Goal: Information Seeking & Learning: Find specific fact

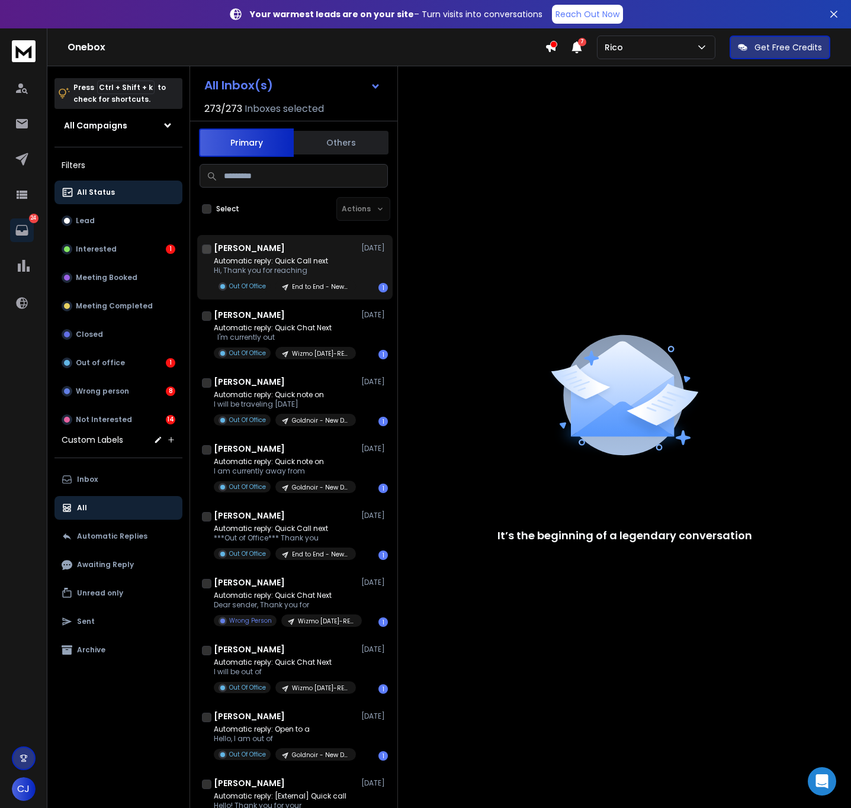
click at [249, 277] on div "Automatic reply: Quick Call next Hi, Thank you for reaching Out Of Office End t…" at bounding box center [285, 274] width 142 height 36
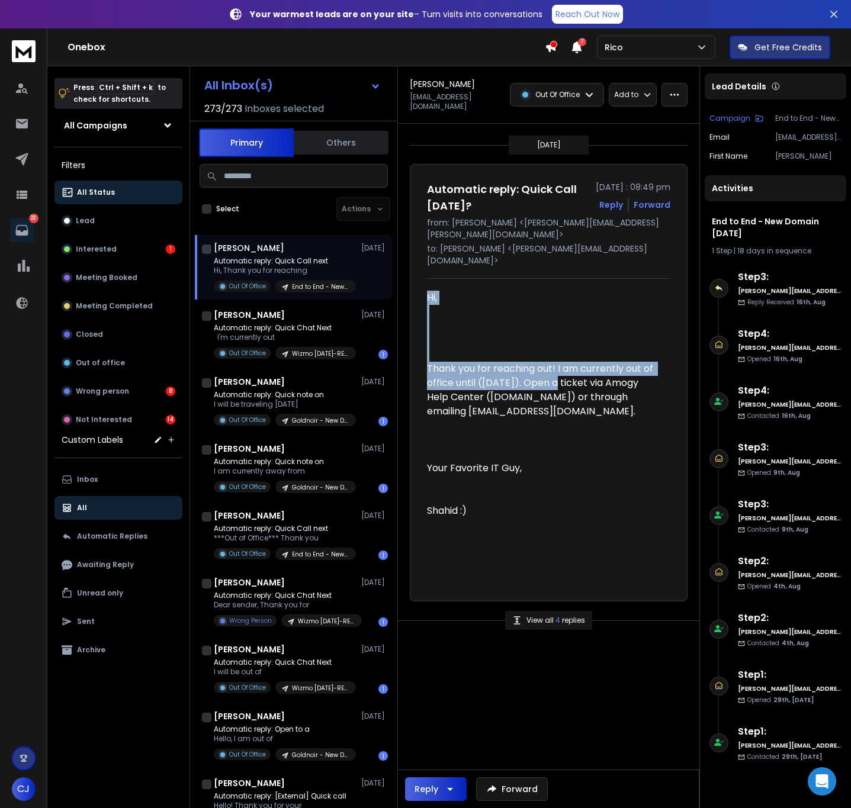
drag, startPoint x: 558, startPoint y: 336, endPoint x: 560, endPoint y: 349, distance: 12.5
click at [560, 362] on div "Thank you for reaching out! I am currently out of office until ([DATE]). Open a…" at bounding box center [544, 397] width 234 height 71
drag, startPoint x: 561, startPoint y: 352, endPoint x: 560, endPoint y: 339, distance: 12.6
click at [560, 362] on div "Thank you for reaching out! I am currently out of office until ([DATE]). Open a…" at bounding box center [544, 397] width 234 height 71
copy div "I am currently out of office until ([DATE])"
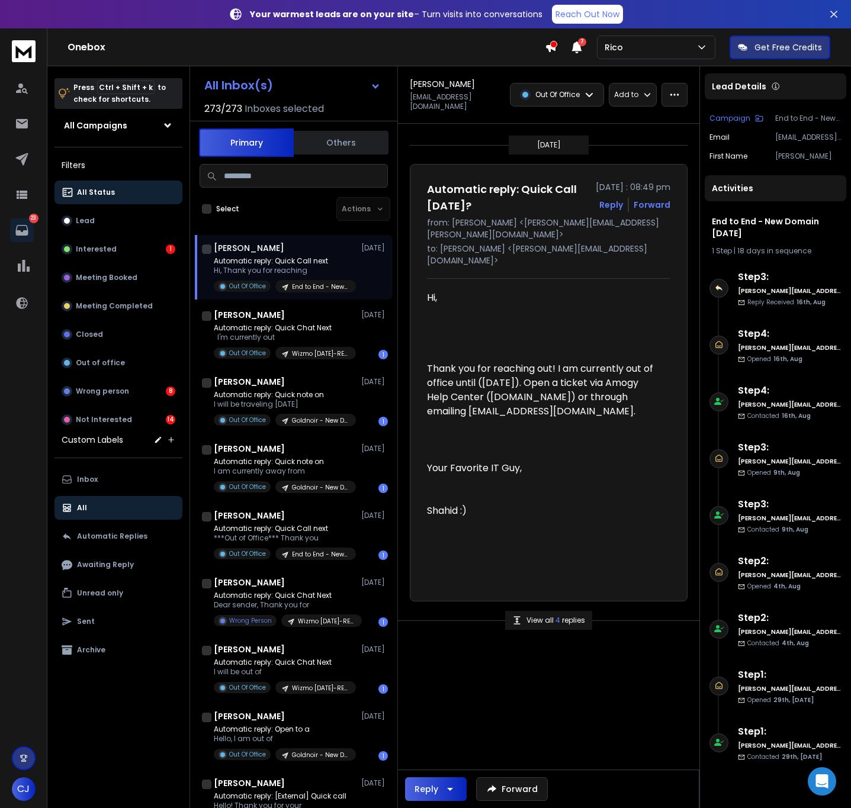
click at [599, 217] on p "from: [PERSON_NAME] <[PERSON_NAME][EMAIL_ADDRESS][PERSON_NAME][DOMAIN_NAME]>" at bounding box center [548, 229] width 243 height 24
copy p "from: [PERSON_NAME] <[PERSON_NAME][EMAIL_ADDRESS][PERSON_NAME][DOMAIN_NAME]>"
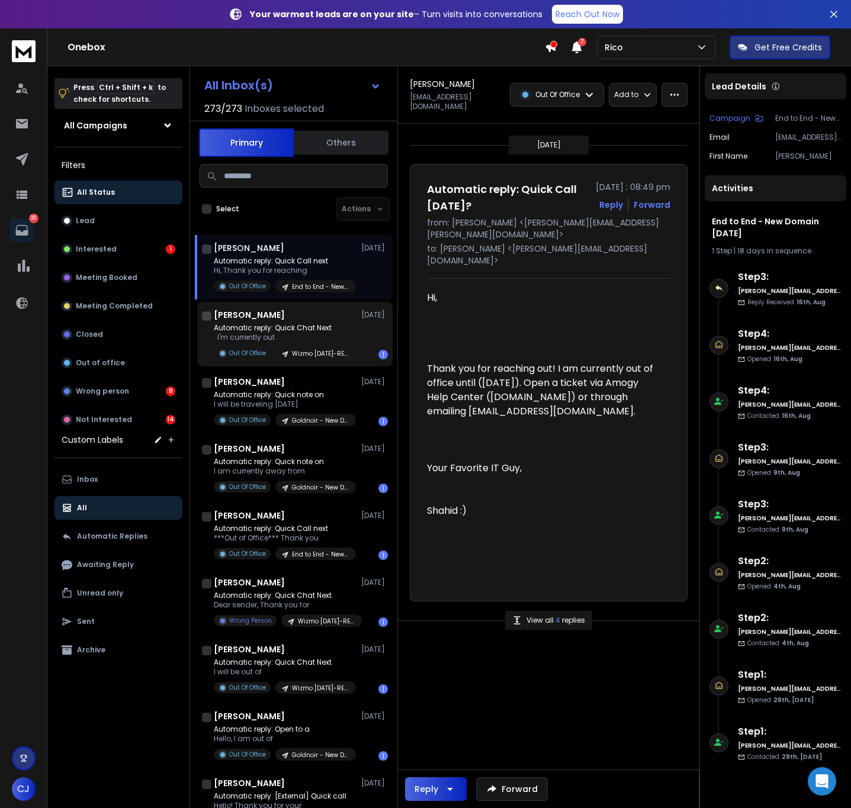
click at [281, 330] on p "Automatic reply: Quick Chat Next" at bounding box center [285, 327] width 142 height 9
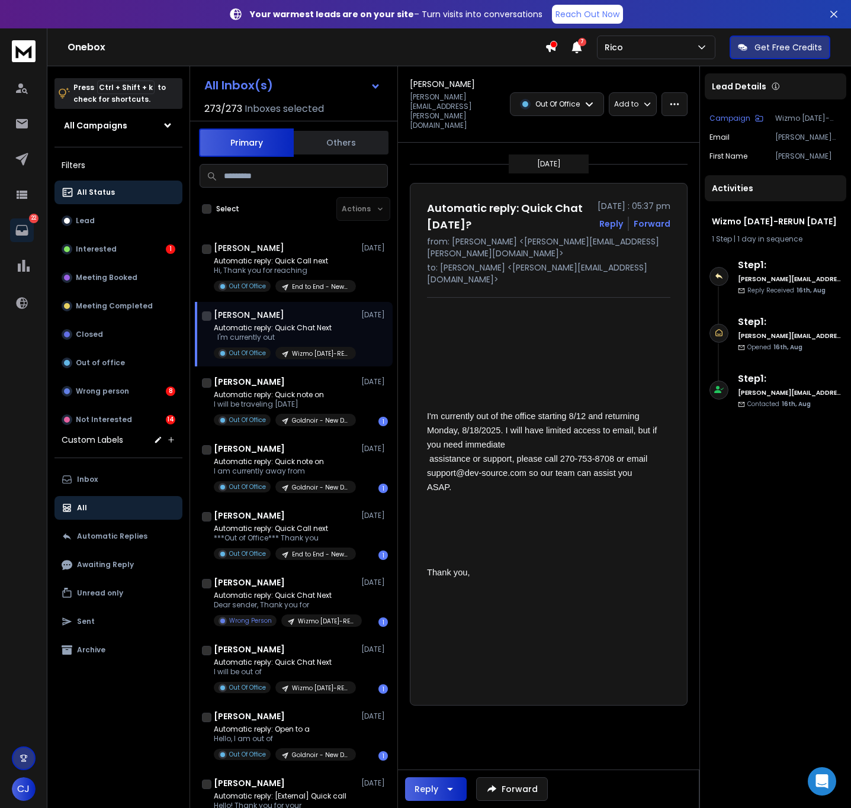
drag, startPoint x: 423, startPoint y: 374, endPoint x: 528, endPoint y: 373, distance: 104.8
click at [528, 373] on div "Automatic reply: Quick Chat [DATE]? [DATE] : 05:37 pm Reply Forward from: [PERS…" at bounding box center [549, 444] width 278 height 523
click at [528, 412] on span "﻿I'm currently out of the office starting 8/12 and returning [DATE]. I will hav…" at bounding box center [543, 452] width 232 height 81
click at [423, 377] on div "Automatic reply: Quick Chat [DATE]? [DATE] : 05:37 pm Reply Forward from: [PERS…" at bounding box center [549, 444] width 278 height 523
drag, startPoint x: 426, startPoint y: 373, endPoint x: 576, endPoint y: 377, distance: 149.3
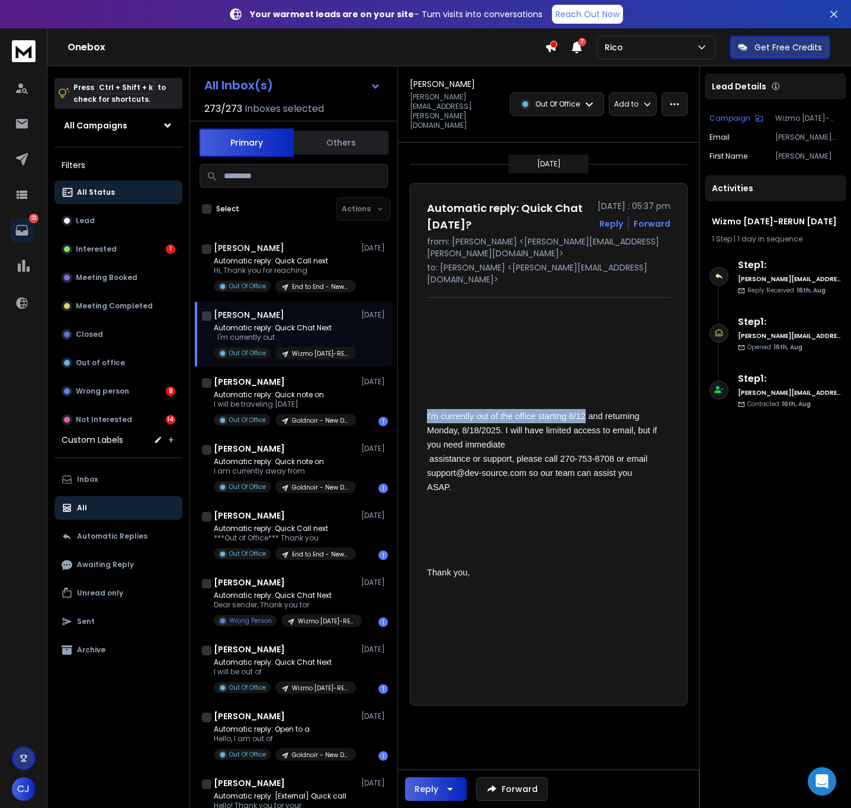
click at [576, 412] on span "﻿I'm currently out of the office starting 8/12 and returning [DATE]. I will hav…" at bounding box center [543, 452] width 232 height 81
click at [497, 412] on span "﻿I'm currently out of the office starting 8/12 and returning [DATE]. I will hav…" at bounding box center [543, 452] width 232 height 81
copy p "﻿﻿ ﻿I'm currently out of the office starting 8/12 and returning [DATE]"
click at [496, 236] on p "from: [PERSON_NAME] <[PERSON_NAME][EMAIL_ADDRESS][PERSON_NAME][DOMAIN_NAME]>" at bounding box center [548, 248] width 243 height 24
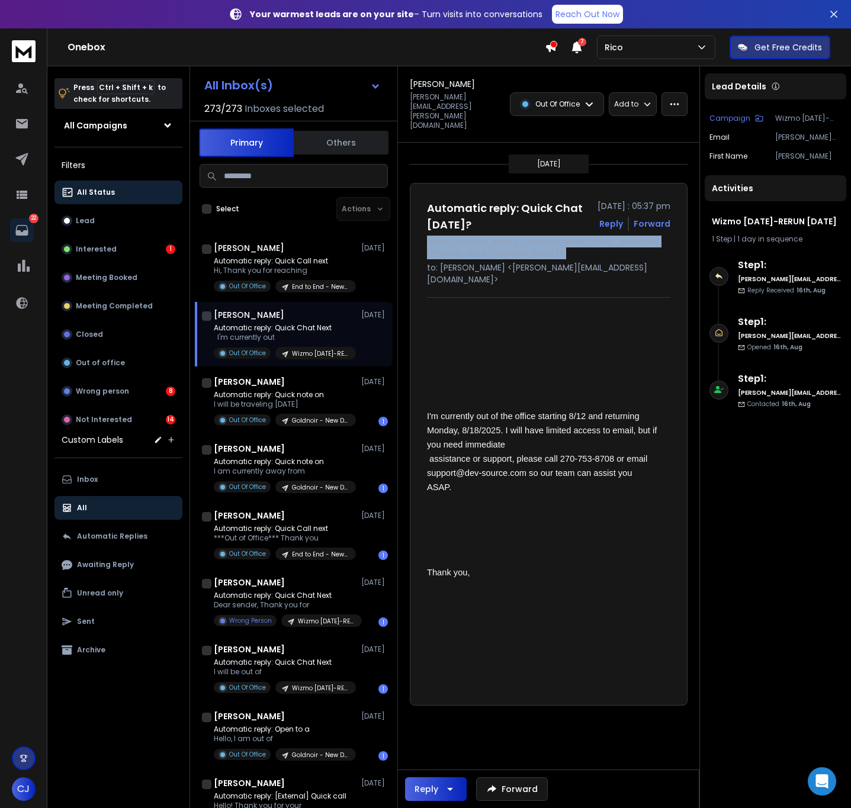
click at [496, 236] on p "from: [PERSON_NAME] <[PERSON_NAME][EMAIL_ADDRESS][PERSON_NAME][DOMAIN_NAME]>" at bounding box center [548, 248] width 243 height 24
copy p "from: [PERSON_NAME] <[PERSON_NAME][EMAIL_ADDRESS][PERSON_NAME][DOMAIN_NAME]>"
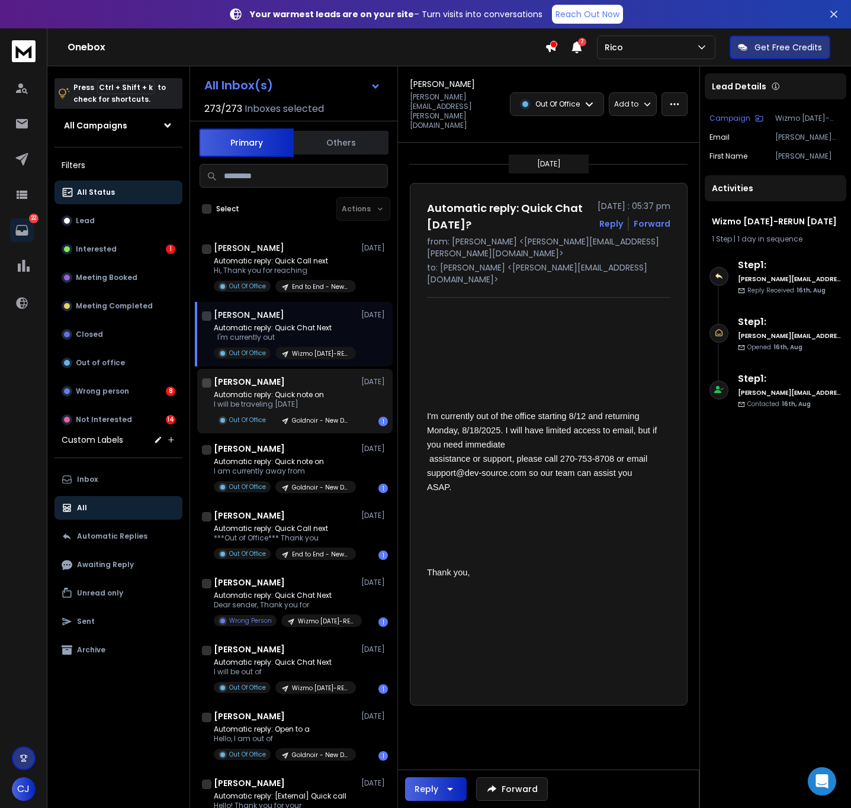
click at [295, 393] on p "Automatic reply: Quick note on" at bounding box center [285, 394] width 142 height 9
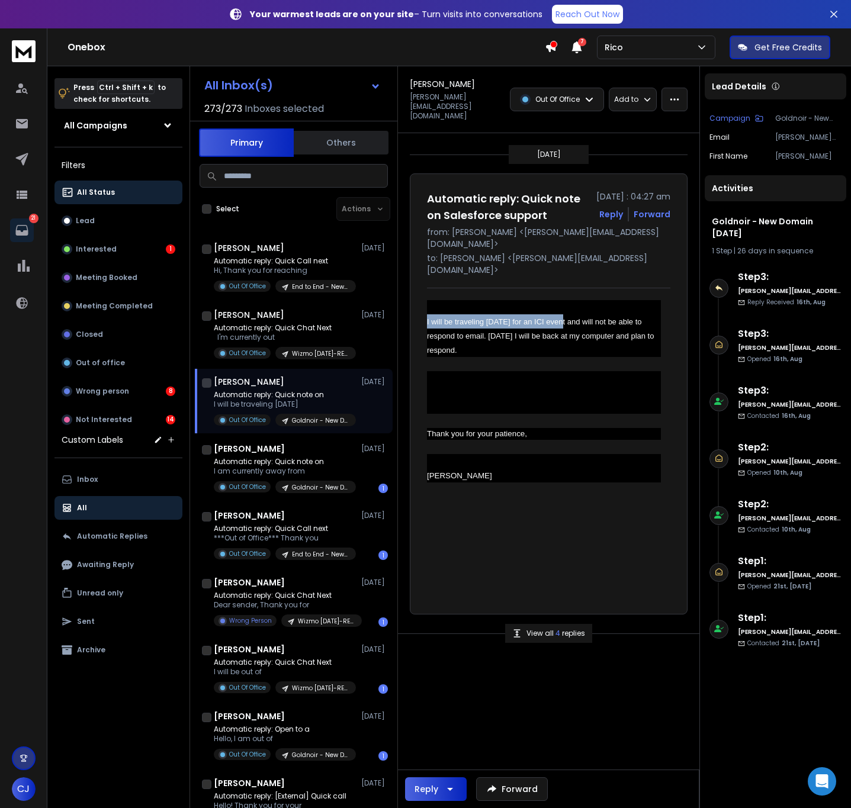
drag, startPoint x: 425, startPoint y: 309, endPoint x: 840, endPoint y: 320, distance: 415.8
click at [562, 304] on div "Automatic reply: Quick note on Salesforce support [DATE] : 04:27 am Reply Forwa…" at bounding box center [549, 394] width 278 height 441
copy span "I will be traveling [DATE] for an ICI event"
click at [590, 229] on p "from: [PERSON_NAME] <[PERSON_NAME][EMAIL_ADDRESS][DOMAIN_NAME]>" at bounding box center [548, 238] width 243 height 24
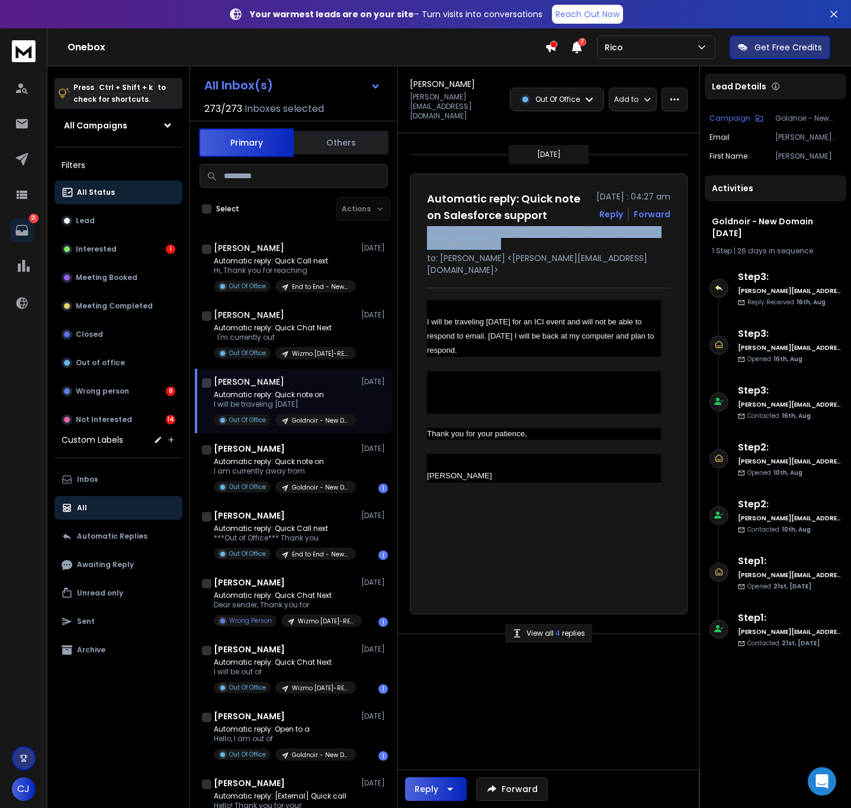
click at [590, 229] on p "from: [PERSON_NAME] <[PERSON_NAME][EMAIL_ADDRESS][DOMAIN_NAME]>" at bounding box center [548, 238] width 243 height 24
copy p "from: [PERSON_NAME] <[PERSON_NAME][EMAIL_ADDRESS][DOMAIN_NAME]>"
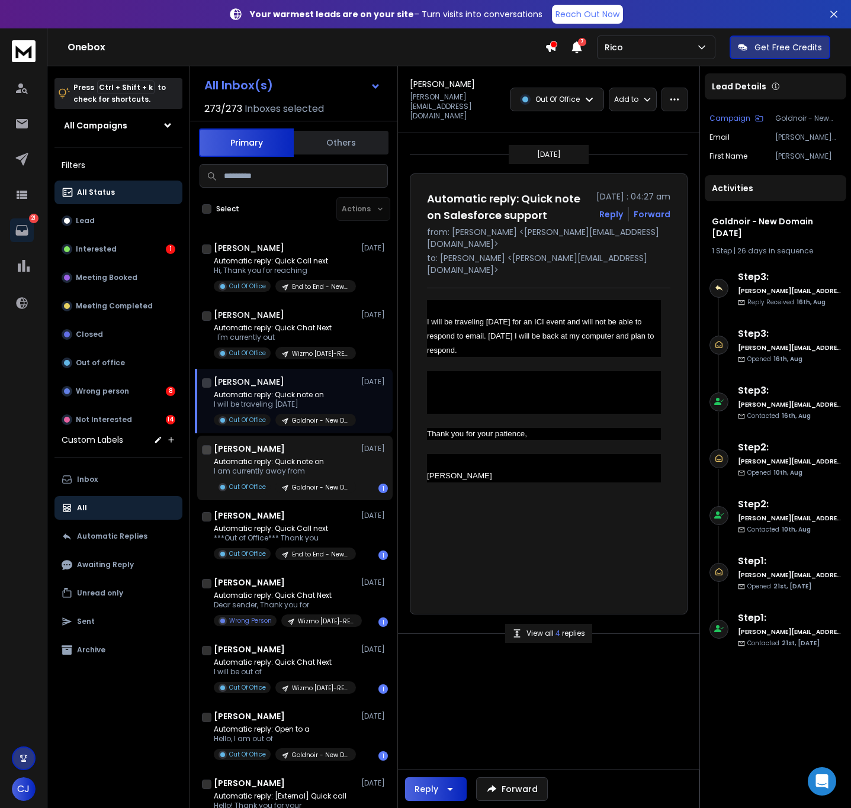
click at [315, 457] on p "Automatic reply: Quick note on" at bounding box center [285, 461] width 142 height 9
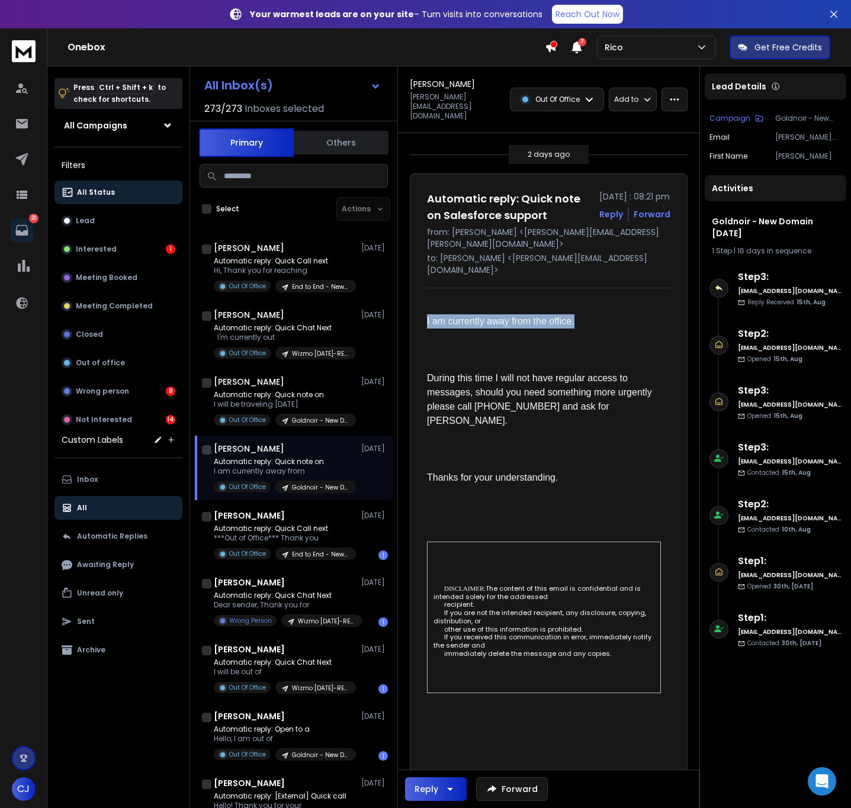
drag, startPoint x: 428, startPoint y: 295, endPoint x: 599, endPoint y: 300, distance: 171.2
click at [599, 314] on p "I am currently away from the office." at bounding box center [544, 321] width 234 height 14
copy span "I am currently away from the office."
click at [578, 232] on p "from: [PERSON_NAME] <[PERSON_NAME][EMAIL_ADDRESS][PERSON_NAME][DOMAIN_NAME]>" at bounding box center [548, 238] width 243 height 24
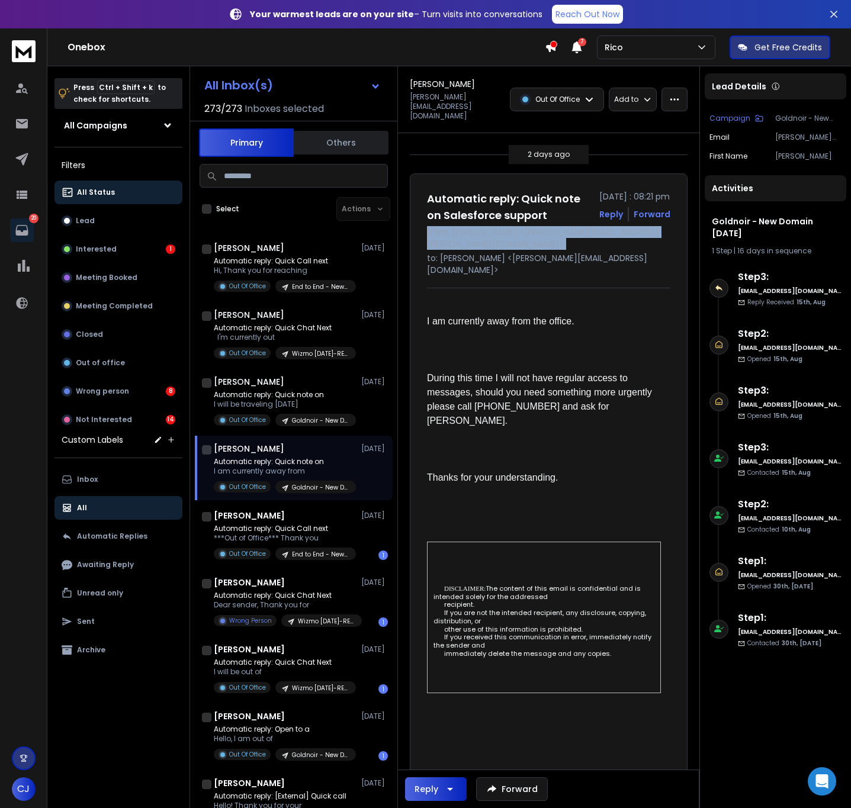
drag, startPoint x: 578, startPoint y: 232, endPoint x: 584, endPoint y: 230, distance: 6.8
click at [578, 231] on p "from: [PERSON_NAME] <[PERSON_NAME][EMAIL_ADDRESS][PERSON_NAME][DOMAIN_NAME]>" at bounding box center [548, 238] width 243 height 24
copy p "from: [PERSON_NAME] <[PERSON_NAME][EMAIL_ADDRESS][PERSON_NAME][DOMAIN_NAME]>"
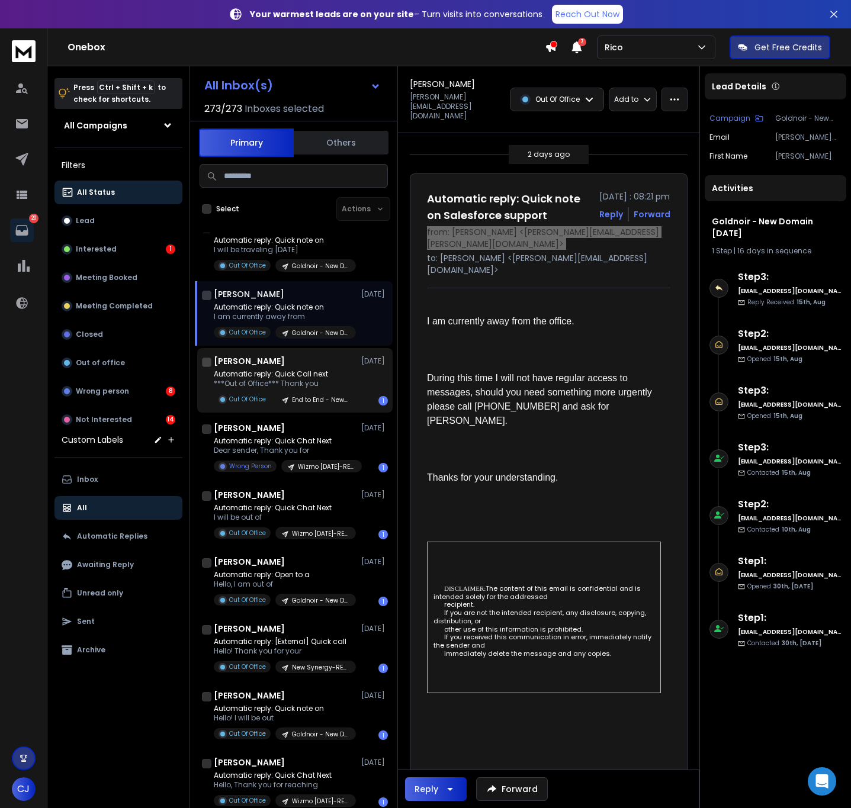
scroll to position [178, 0]
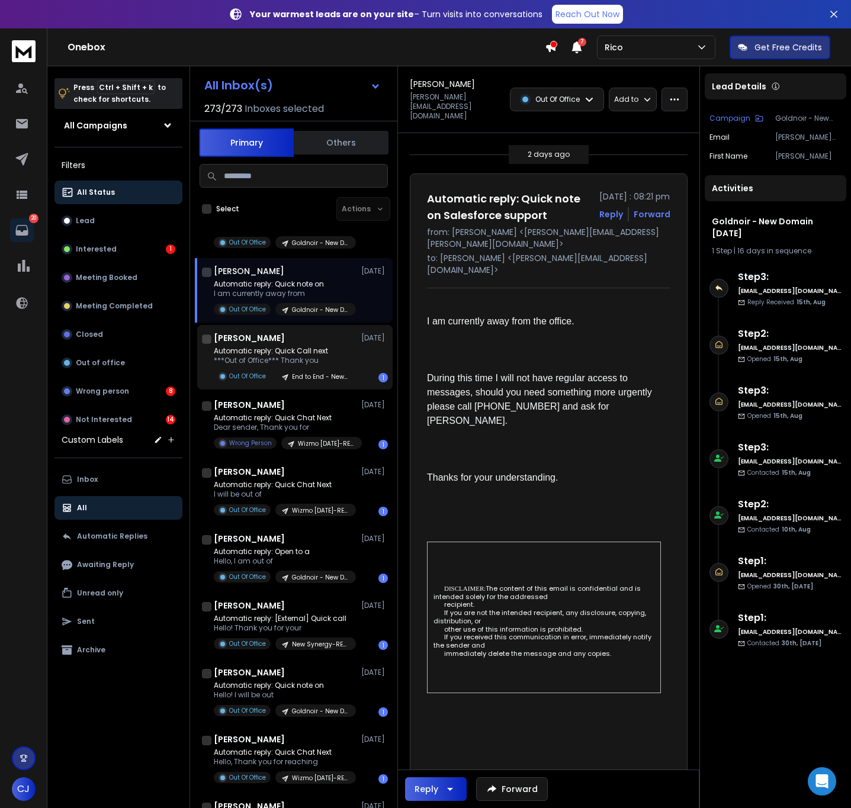
click at [317, 359] on p "***Out of Office*** Thank you" at bounding box center [285, 360] width 142 height 9
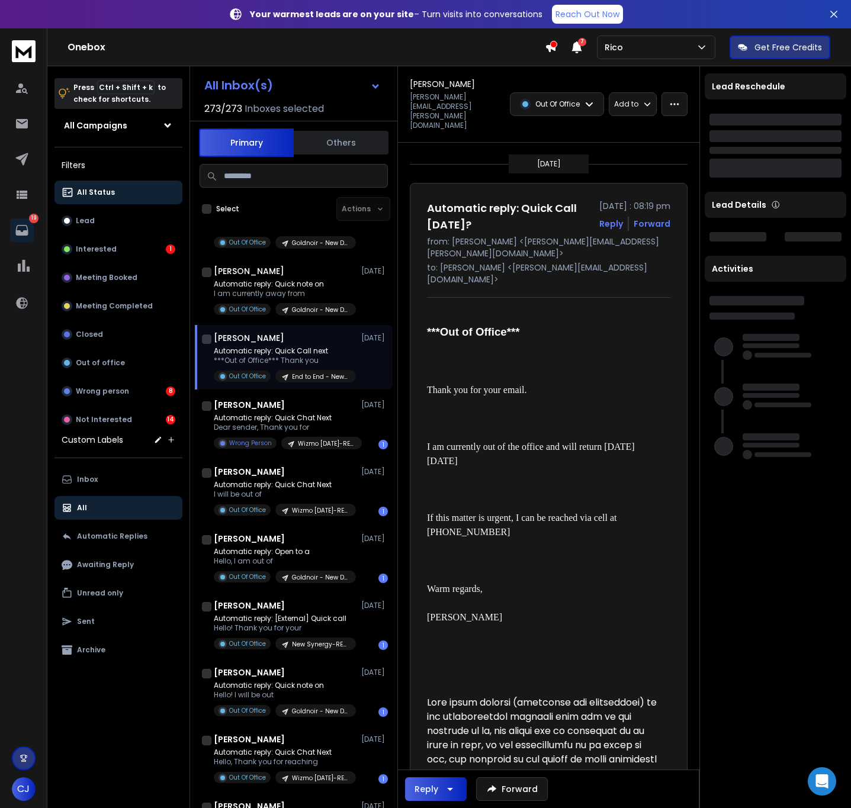
drag, startPoint x: 423, startPoint y: 391, endPoint x: 672, endPoint y: 391, distance: 248.1
click at [672, 391] on div "Automatic reply: Quick Call [DATE]? [DATE] : 08:19 pm Reply Forward from: [PERS…" at bounding box center [549, 694] width 278 height 1023
copy span "I am currently out of the office and will return [DATE][DATE]"
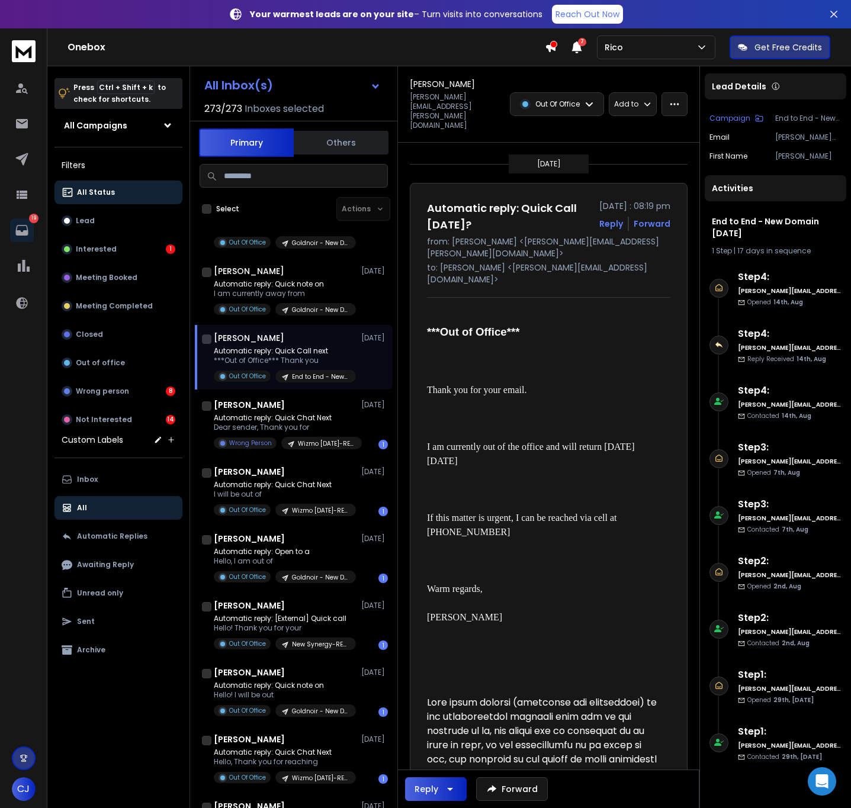
click at [613, 236] on p "from: [PERSON_NAME] <[PERSON_NAME][EMAIL_ADDRESS][PERSON_NAME][DOMAIN_NAME]>" at bounding box center [548, 248] width 243 height 24
drag, startPoint x: 613, startPoint y: 215, endPoint x: 825, endPoint y: 233, distance: 212.7
click at [613, 236] on p "from: [PERSON_NAME] <[PERSON_NAME][EMAIL_ADDRESS][PERSON_NAME][DOMAIN_NAME]>" at bounding box center [548, 248] width 243 height 24
copy p "from: [PERSON_NAME] <[PERSON_NAME][EMAIL_ADDRESS][PERSON_NAME][DOMAIN_NAME]>"
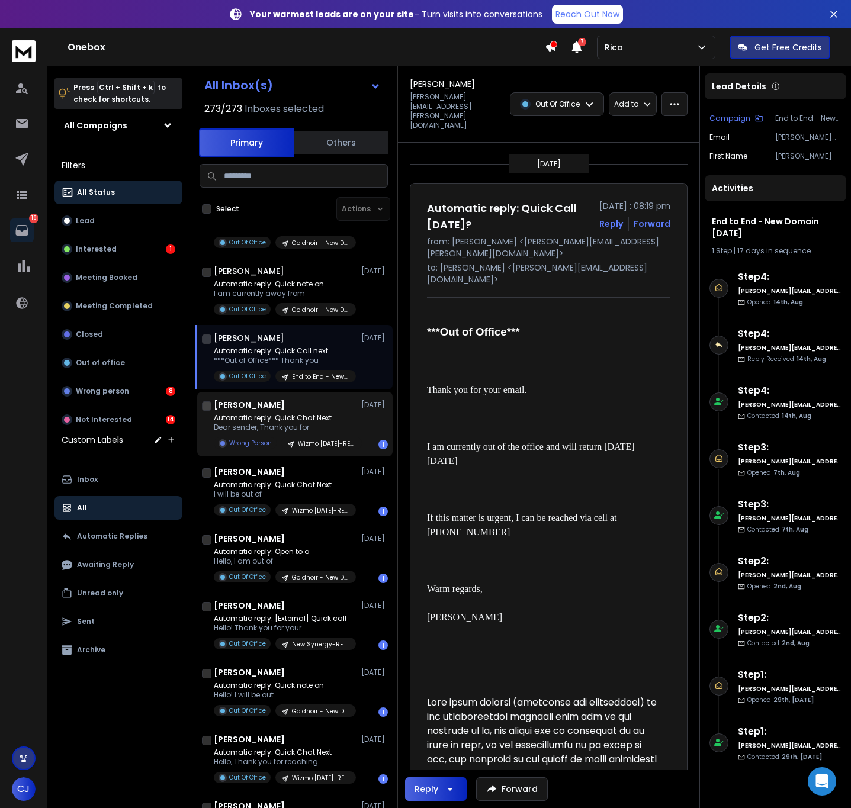
drag, startPoint x: 291, startPoint y: 400, endPoint x: 301, endPoint y: 400, distance: 9.5
click at [291, 400] on div "[PERSON_NAME] [DATE]" at bounding box center [301, 405] width 174 height 12
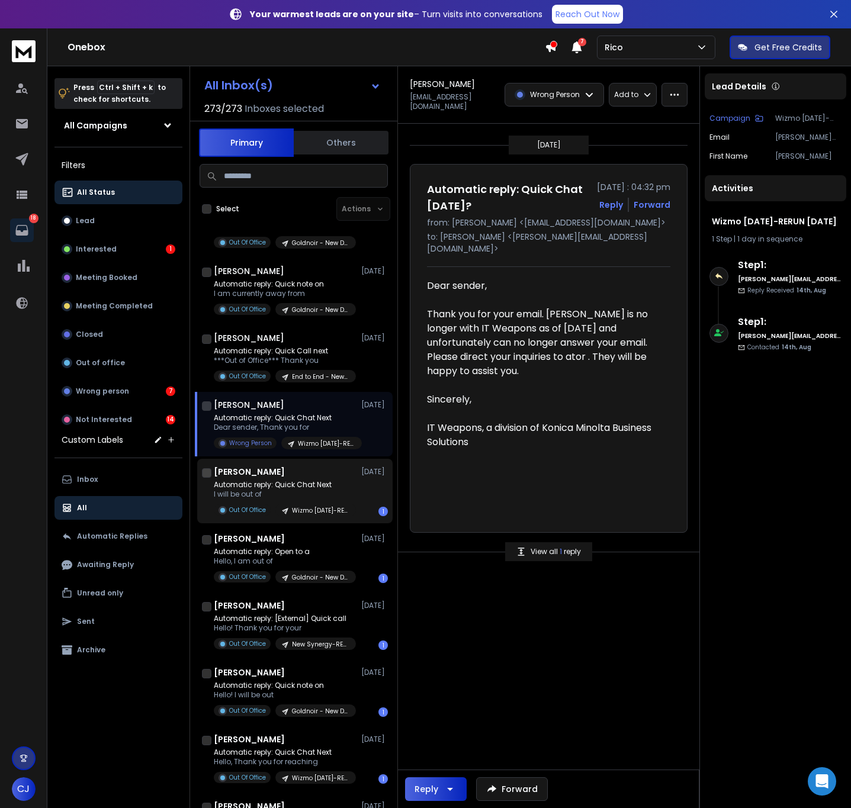
click at [287, 485] on p "Automatic reply: Quick Chat Next" at bounding box center [285, 484] width 142 height 9
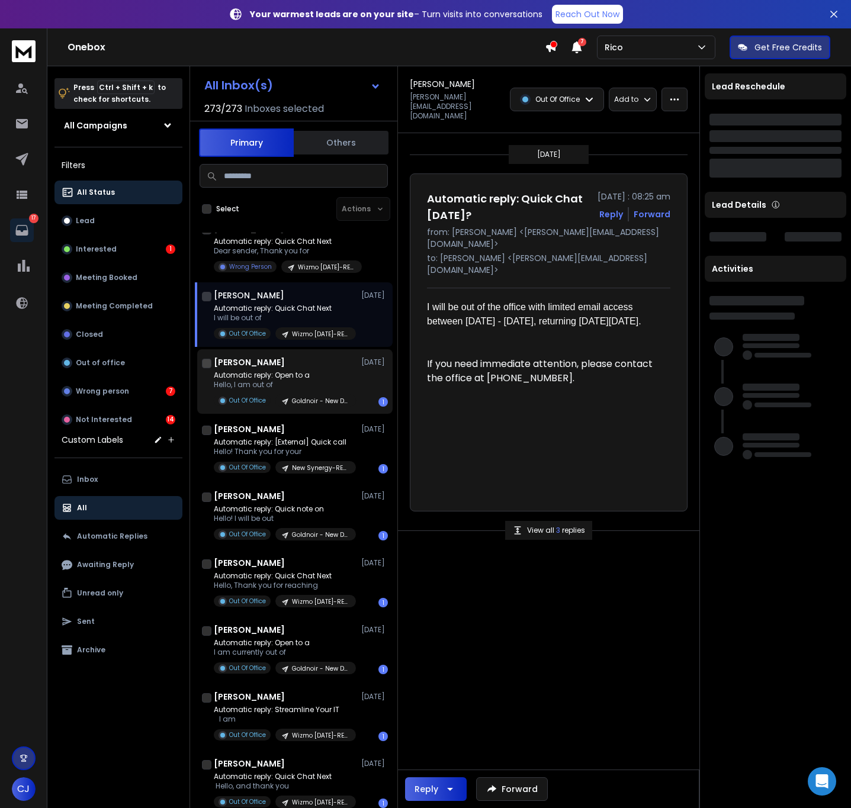
scroll to position [355, 0]
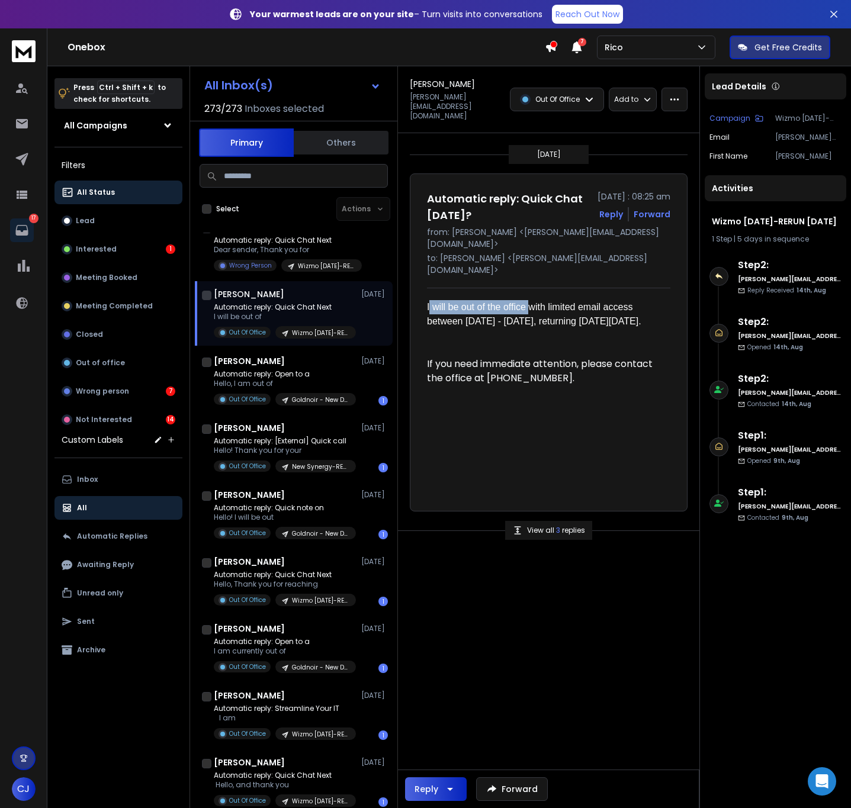
drag, startPoint x: 423, startPoint y: 284, endPoint x: 521, endPoint y: 277, distance: 98.6
click at [521, 277] on div "Automatic reply: Quick Chat [DATE]? [DATE] : 08:25 am Reply Forward from: [PERS…" at bounding box center [549, 343] width 278 height 338
click at [564, 226] on p "from: [PERSON_NAME] <[PERSON_NAME][EMAIL_ADDRESS][DOMAIN_NAME]>" at bounding box center [548, 238] width 243 height 24
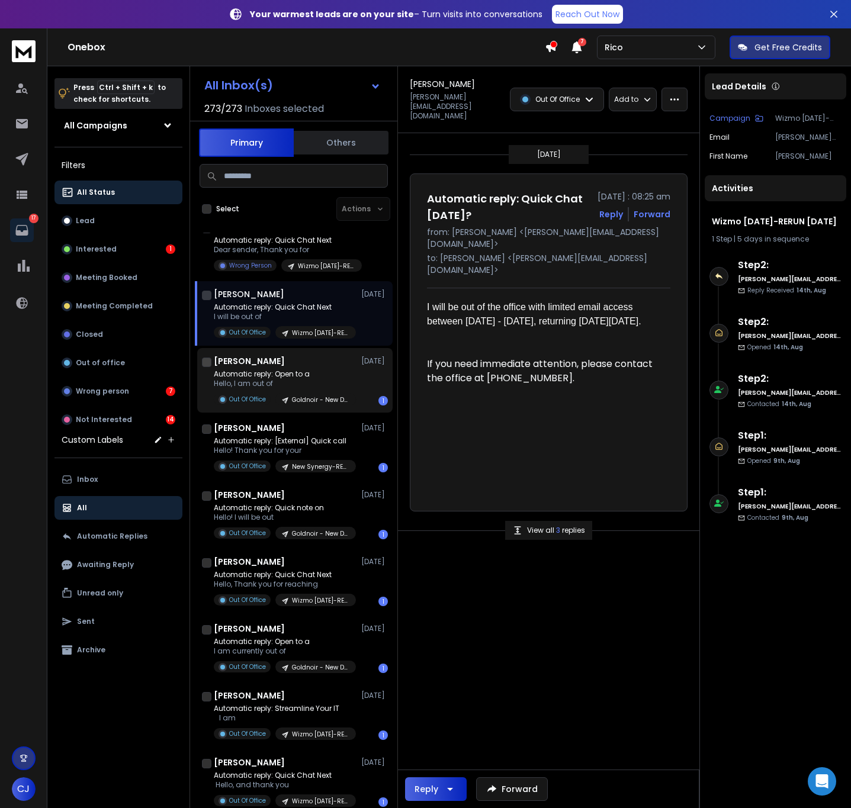
click at [263, 381] on p "Hello, I am out of" at bounding box center [285, 383] width 142 height 9
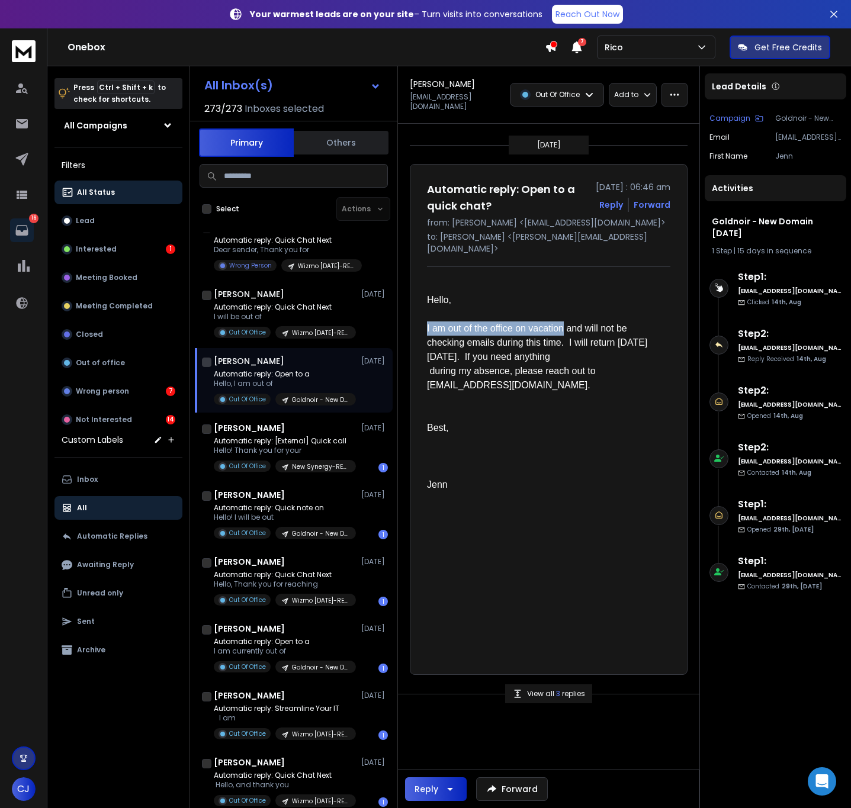
drag, startPoint x: 421, startPoint y: 311, endPoint x: 581, endPoint y: 304, distance: 160.0
click at [581, 304] on div "Automatic reply: Open to a quick chat? [DATE] : 06:46 am Reply Forward from: [P…" at bounding box center [549, 419] width 278 height 511
click at [583, 217] on p "from: [PERSON_NAME] <[EMAIL_ADDRESS][DOMAIN_NAME]>" at bounding box center [548, 223] width 243 height 12
click at [583, 219] on p "from: [PERSON_NAME] <[EMAIL_ADDRESS][DOMAIN_NAME]>" at bounding box center [548, 223] width 243 height 12
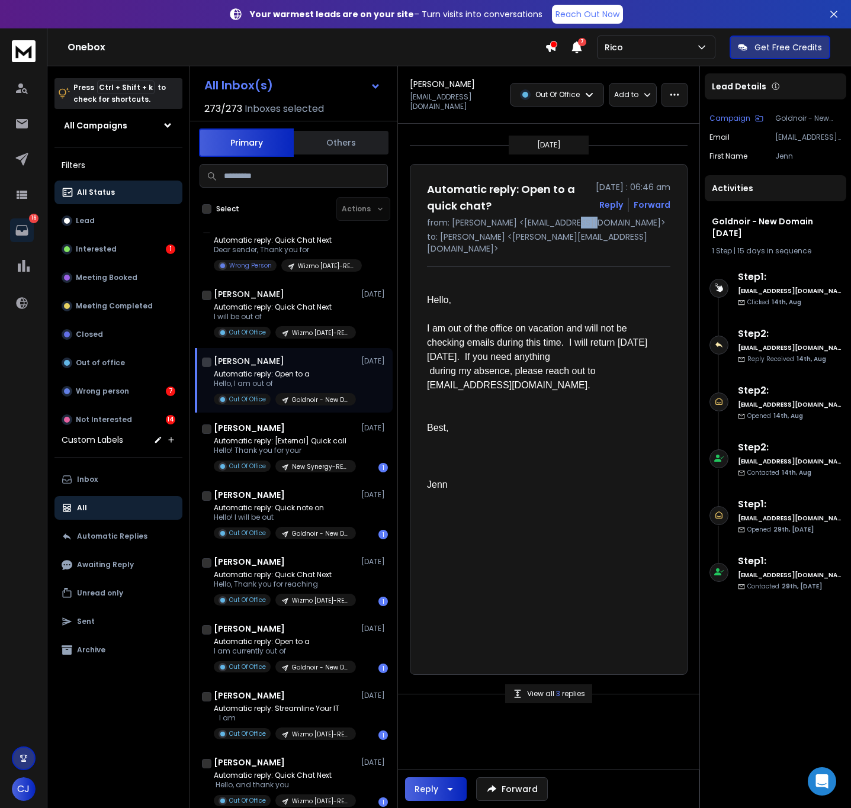
click at [583, 219] on p "from: [PERSON_NAME] <[EMAIL_ADDRESS][DOMAIN_NAME]>" at bounding box center [548, 223] width 243 height 12
click at [583, 217] on p "from: [PERSON_NAME] <[EMAIL_ADDRESS][DOMAIN_NAME]>" at bounding box center [548, 223] width 243 height 12
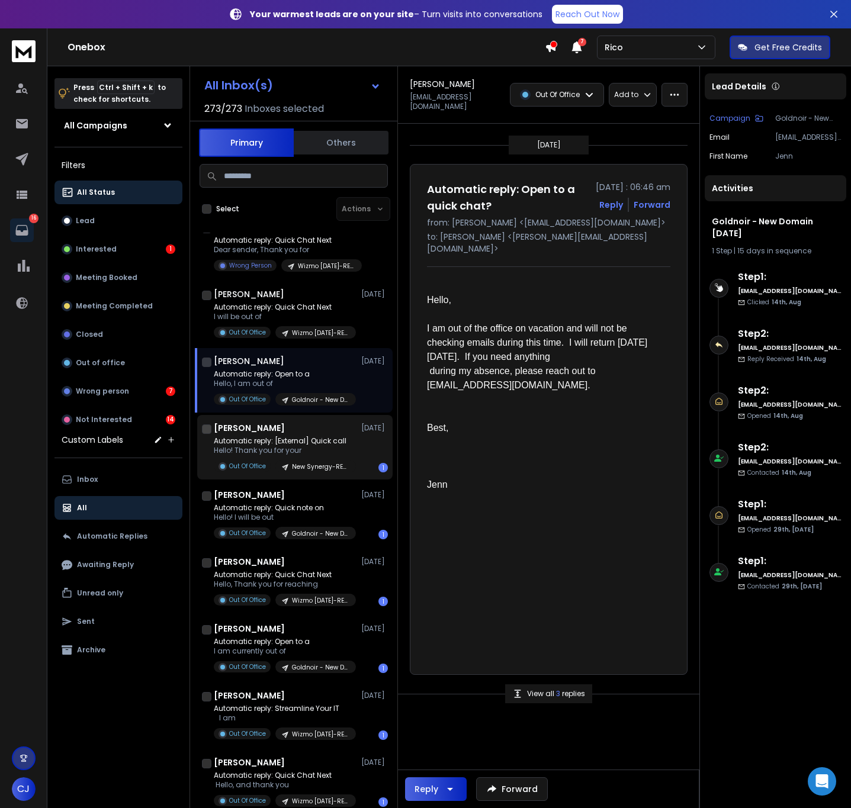
click at [281, 450] on p "Hello! Thank you for your" at bounding box center [285, 450] width 142 height 9
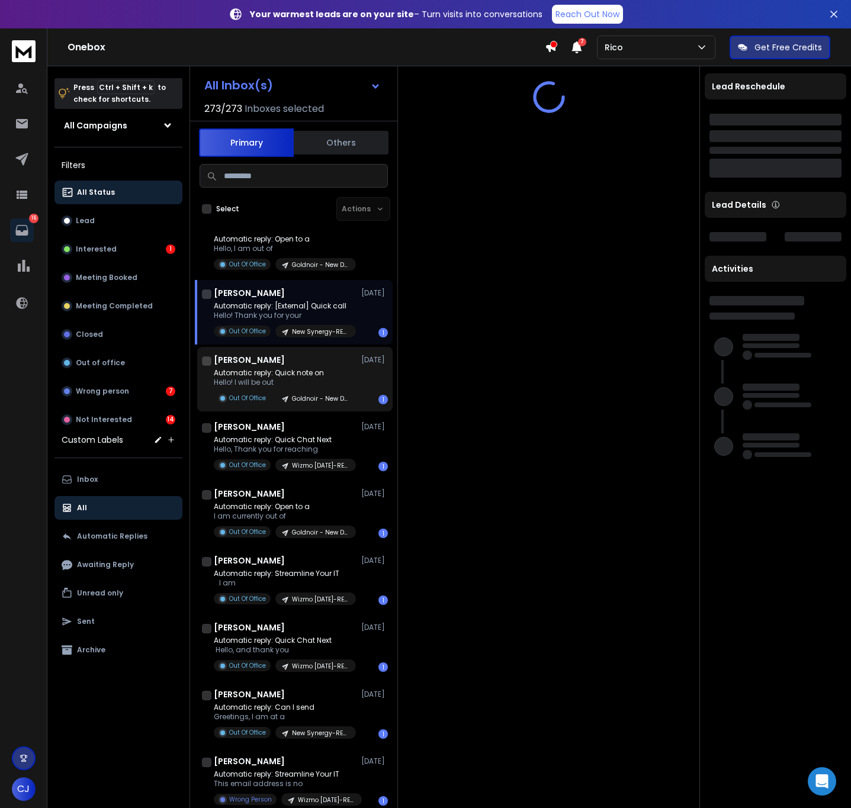
scroll to position [533, 0]
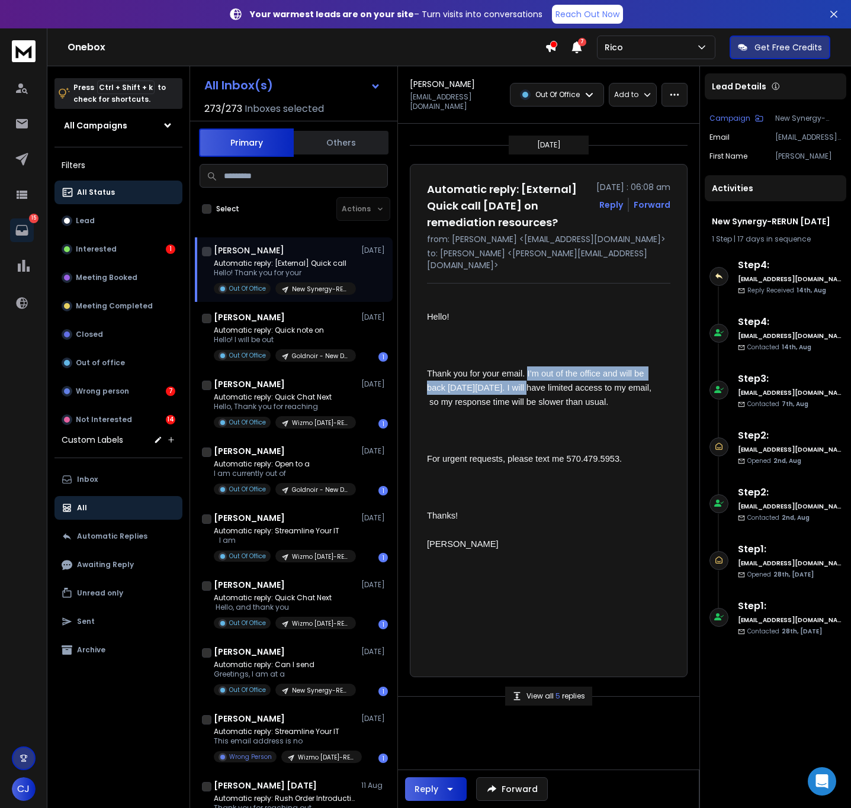
drag, startPoint x: 528, startPoint y: 351, endPoint x: 497, endPoint y: 365, distance: 33.4
click at [497, 369] on span "Thank you for your email. I’m out of the office and will be back [DATE][DATE]. …" at bounding box center [539, 388] width 224 height 38
click at [624, 233] on p "from: [PERSON_NAME] <[EMAIL_ADDRESS][DOMAIN_NAME]>" at bounding box center [548, 239] width 243 height 12
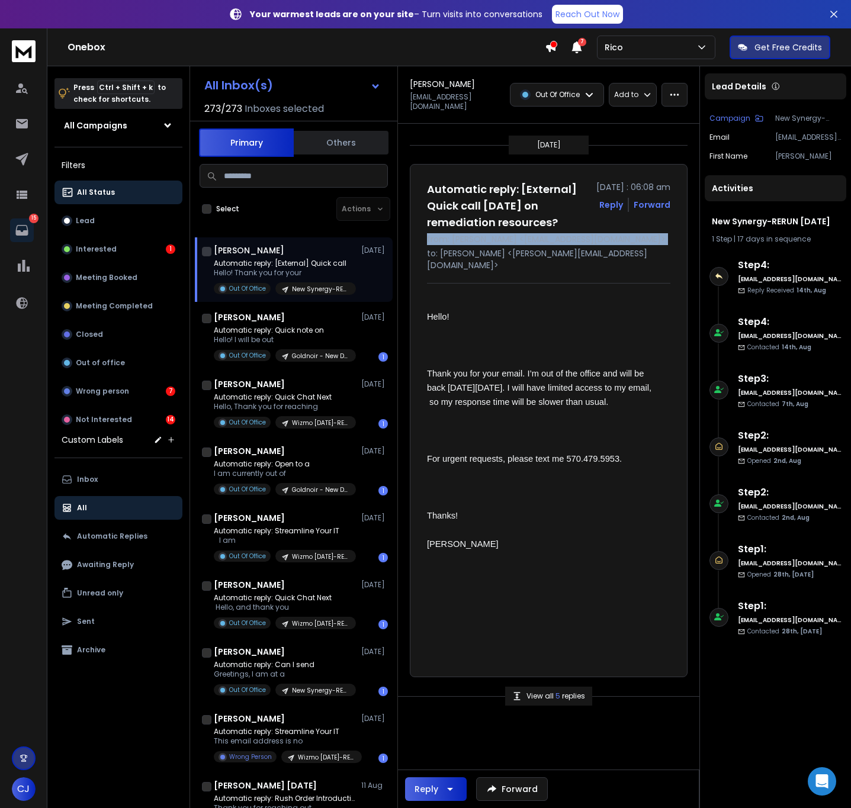
click at [624, 233] on p "from: [PERSON_NAME] <[EMAIL_ADDRESS][DOMAIN_NAME]>" at bounding box center [548, 239] width 243 height 12
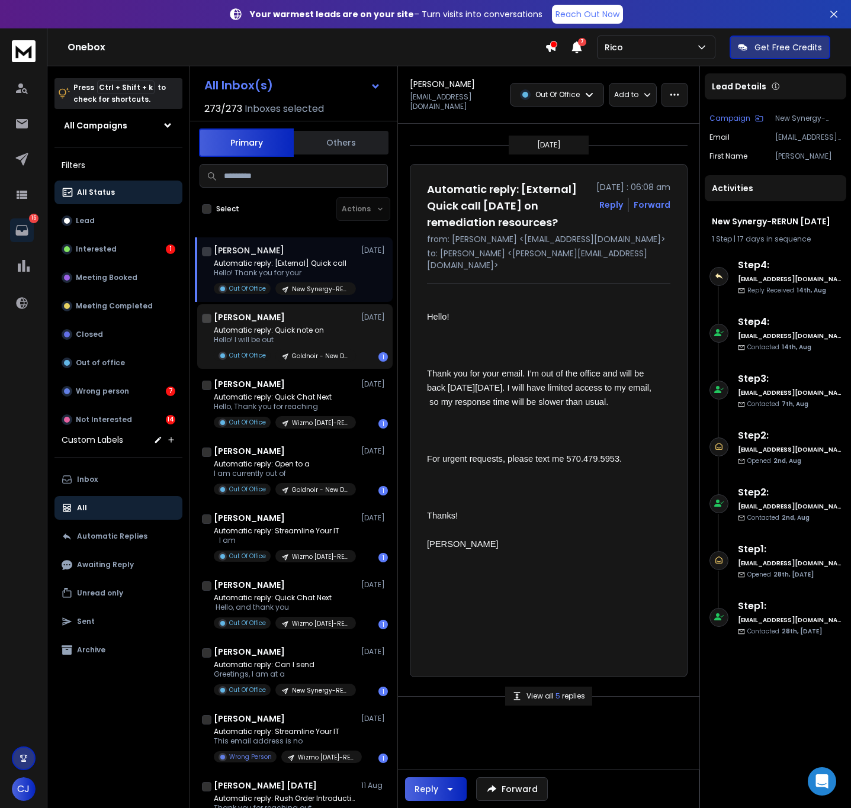
click at [286, 338] on p "Hello! I will be out" at bounding box center [285, 339] width 142 height 9
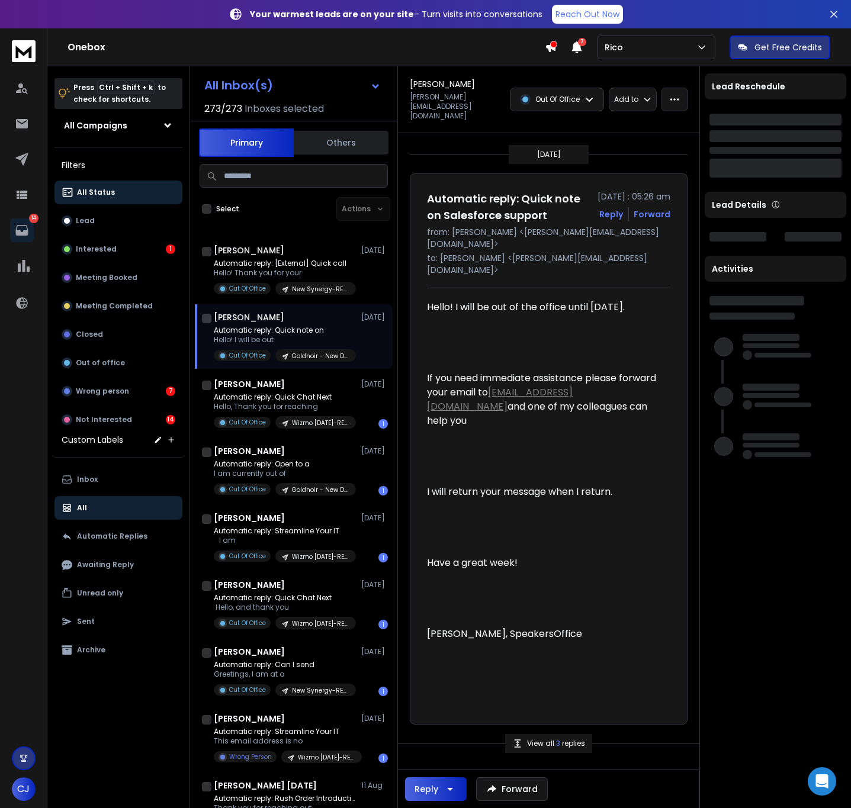
drag, startPoint x: 457, startPoint y: 295, endPoint x: 423, endPoint y: 287, distance: 34.8
click at [423, 287] on div "Automatic reply: Quick note on Salesforce support [DATE] : 05:26 am Reply Forwa…" at bounding box center [549, 449] width 278 height 551
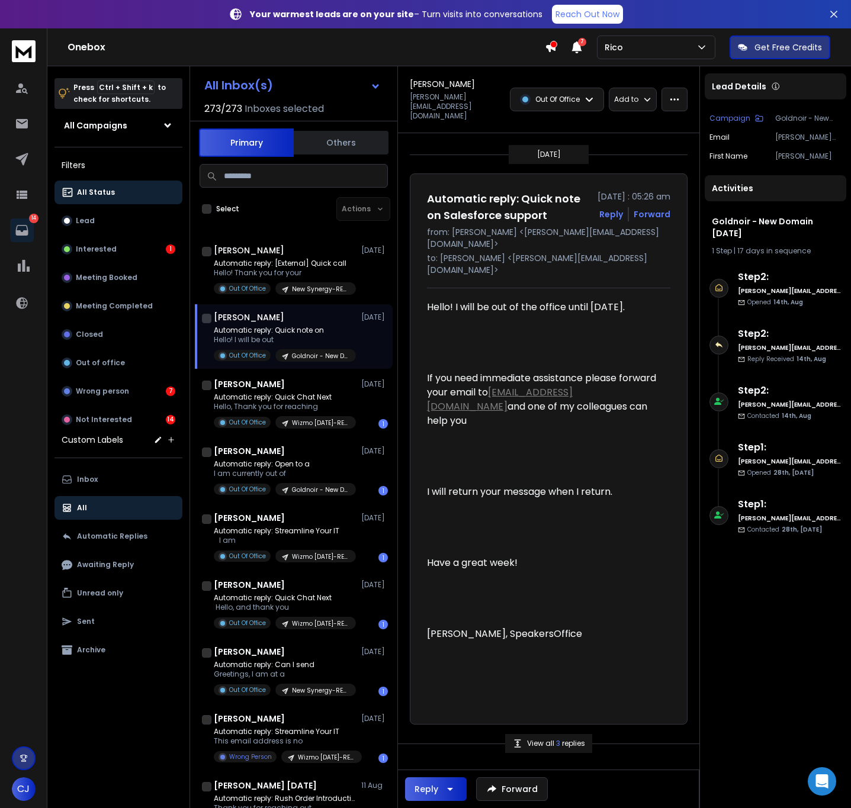
click at [496, 226] on p "from: [PERSON_NAME] <[PERSON_NAME][EMAIL_ADDRESS][DOMAIN_NAME]>" at bounding box center [548, 238] width 243 height 24
click at [493, 226] on p "from: [PERSON_NAME] <[PERSON_NAME][EMAIL_ADDRESS][DOMAIN_NAME]>" at bounding box center [548, 238] width 243 height 24
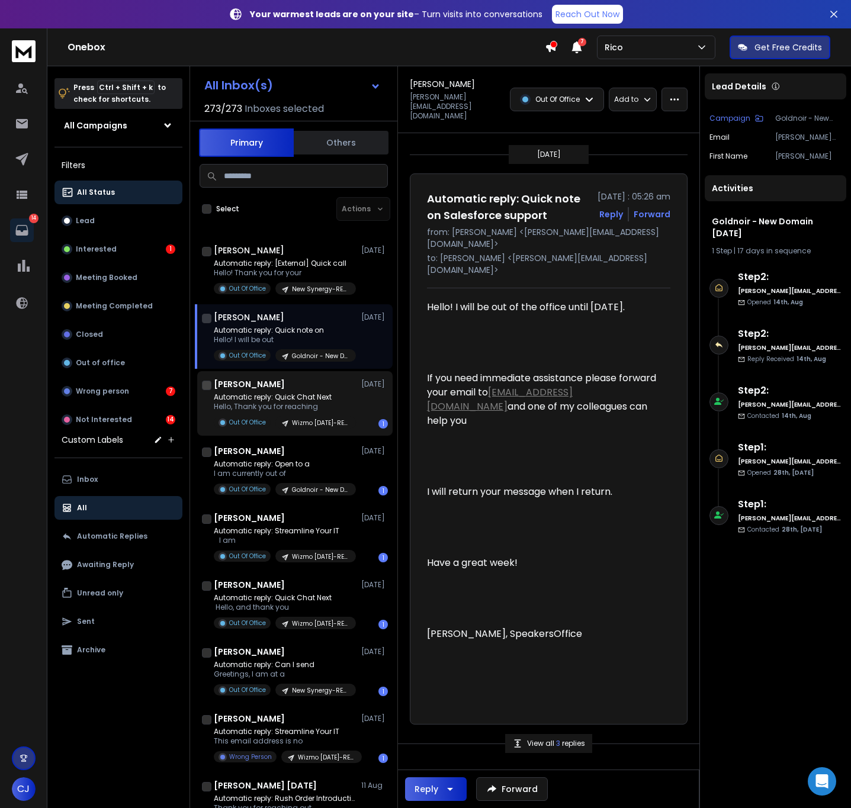
drag, startPoint x: 304, startPoint y: 404, endPoint x: 309, endPoint y: 407, distance: 6.4
click at [304, 404] on p "Hello, Thank you for reaching" at bounding box center [285, 406] width 142 height 9
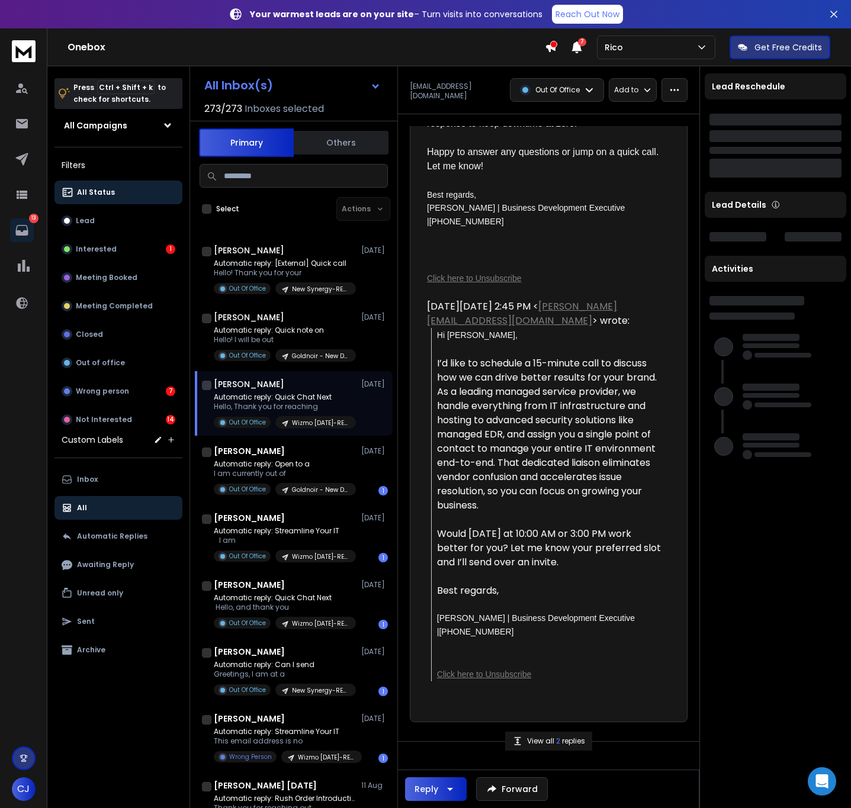
scroll to position [268, 0]
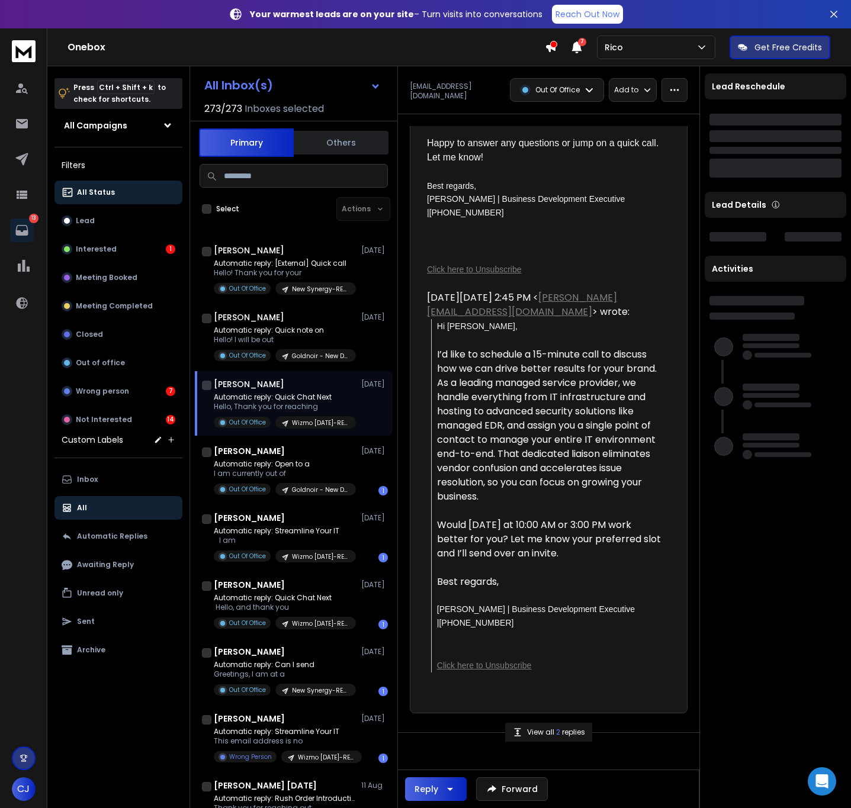
click at [553, 732] on p "View all 2 replies" at bounding box center [556, 732] width 58 height 9
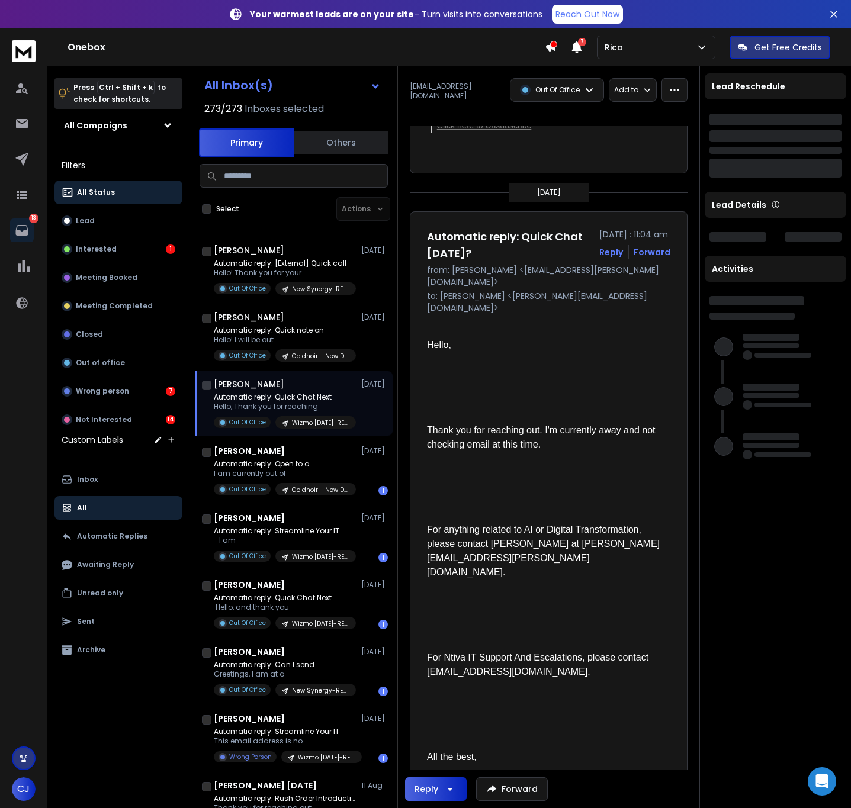
scroll to position [799, 0]
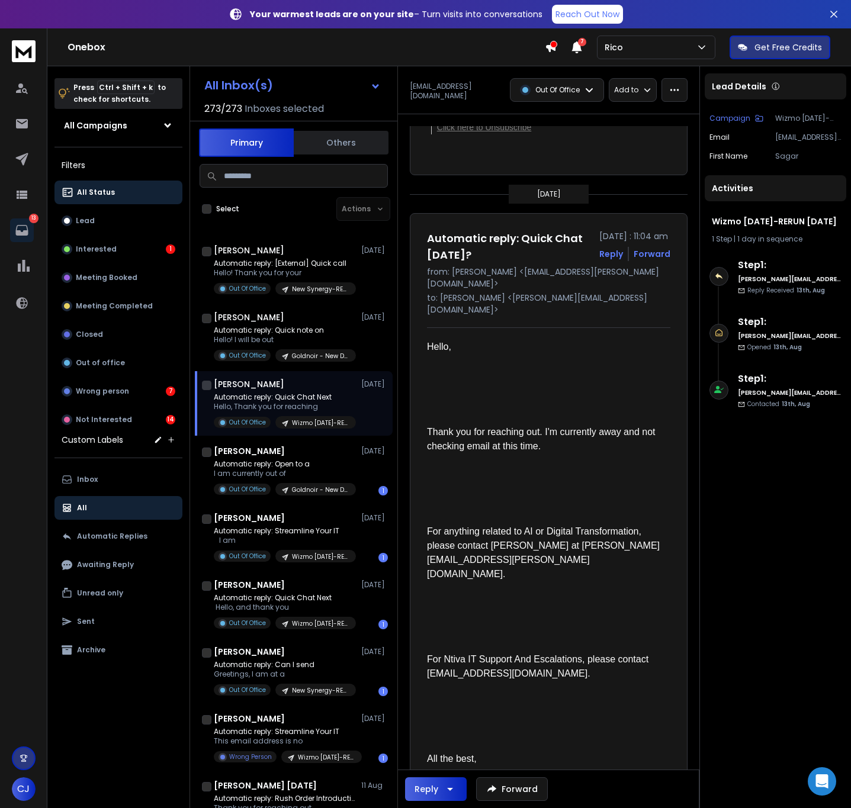
drag, startPoint x: 529, startPoint y: 441, endPoint x: 535, endPoint y: 430, distance: 12.7
click at [535, 430] on div "Thank you for reaching out. I'm currently away and not checking email at this t…" at bounding box center [544, 439] width 234 height 28
click at [489, 266] on p "from: [PERSON_NAME] <[EMAIL_ADDRESS][PERSON_NAME][DOMAIN_NAME]>" at bounding box center [548, 278] width 243 height 24
drag, startPoint x: 489, startPoint y: 259, endPoint x: 513, endPoint y: 259, distance: 24.9
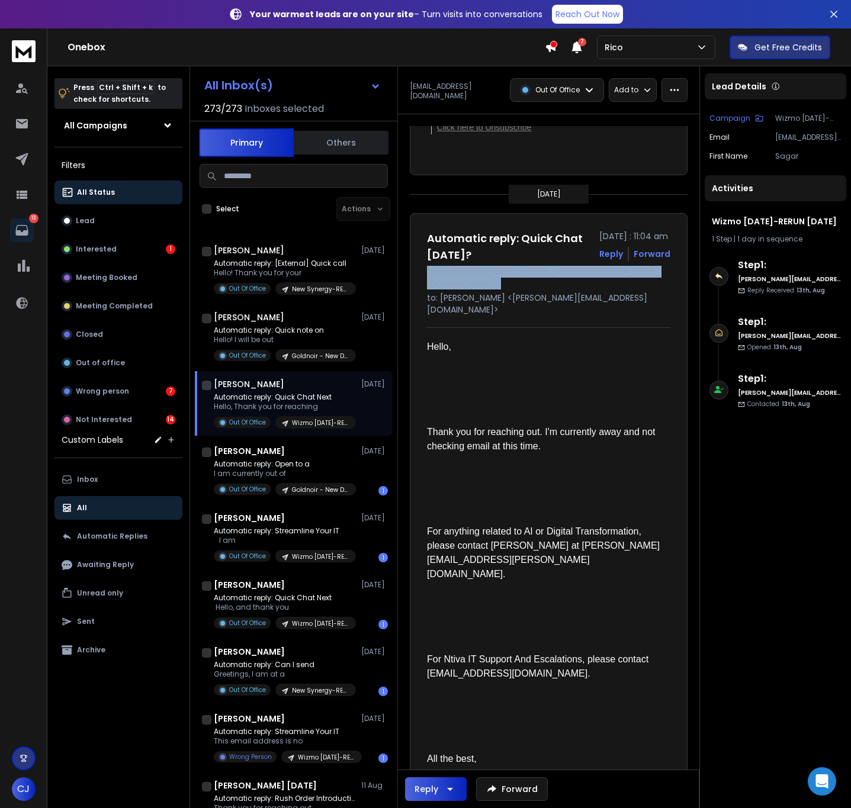
click at [490, 266] on p "from: [PERSON_NAME] <[EMAIL_ADDRESS][PERSON_NAME][DOMAIN_NAME]>" at bounding box center [548, 278] width 243 height 24
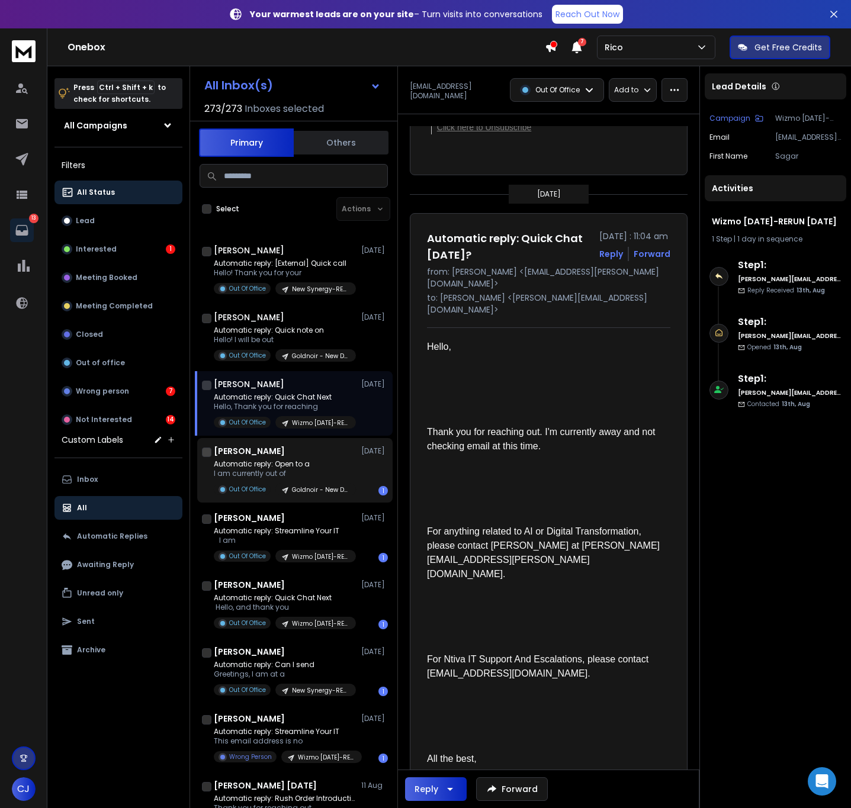
click at [295, 462] on p "Automatic reply: Open to a" at bounding box center [285, 464] width 142 height 9
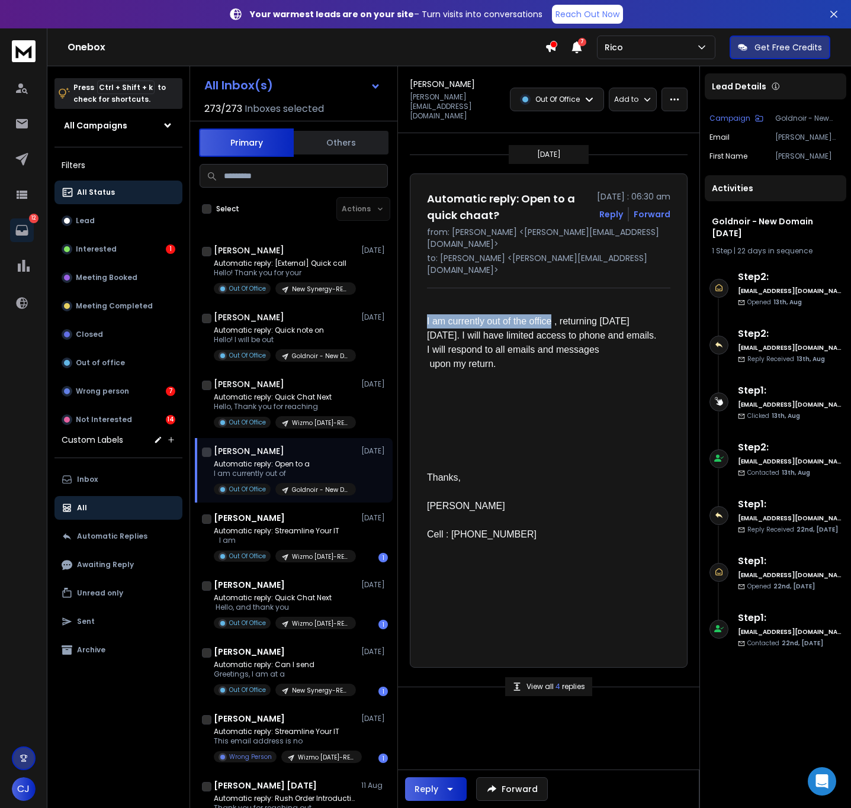
drag, startPoint x: 430, startPoint y: 279, endPoint x: 552, endPoint y: 276, distance: 122.6
click at [552, 316] on span "I am currently out of the office , returning [DATE][DATE]. I will have limited …" at bounding box center [543, 342] width 232 height 53
click at [595, 226] on p "from: [PERSON_NAME] <[PERSON_NAME][EMAIL_ADDRESS][DOMAIN_NAME]>" at bounding box center [548, 238] width 243 height 24
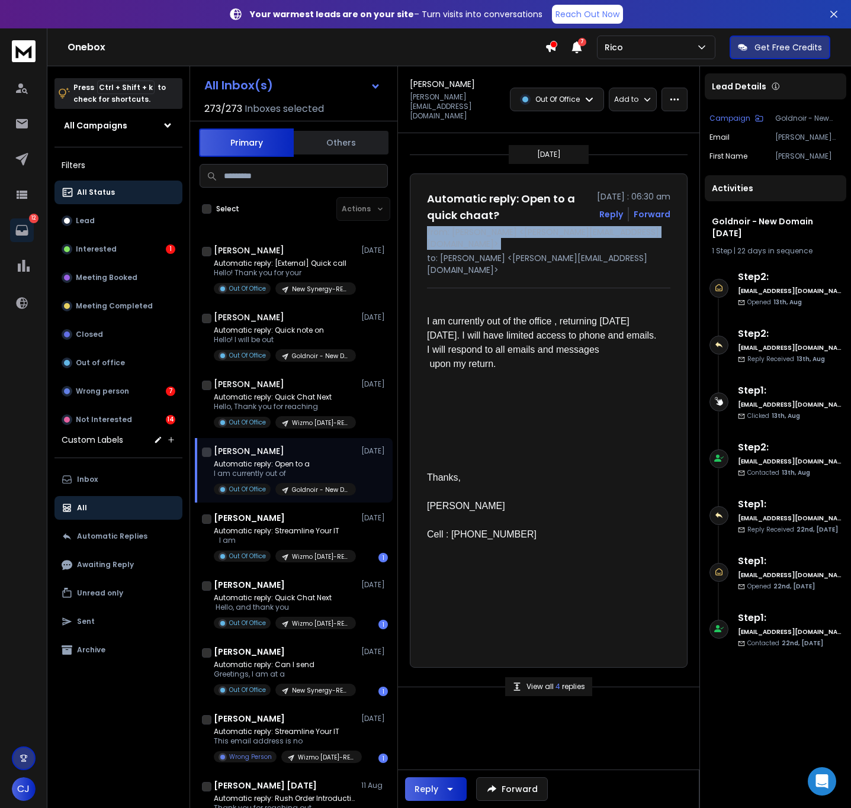
click at [595, 226] on p "from: [PERSON_NAME] <[PERSON_NAME][EMAIL_ADDRESS][DOMAIN_NAME]>" at bounding box center [548, 238] width 243 height 24
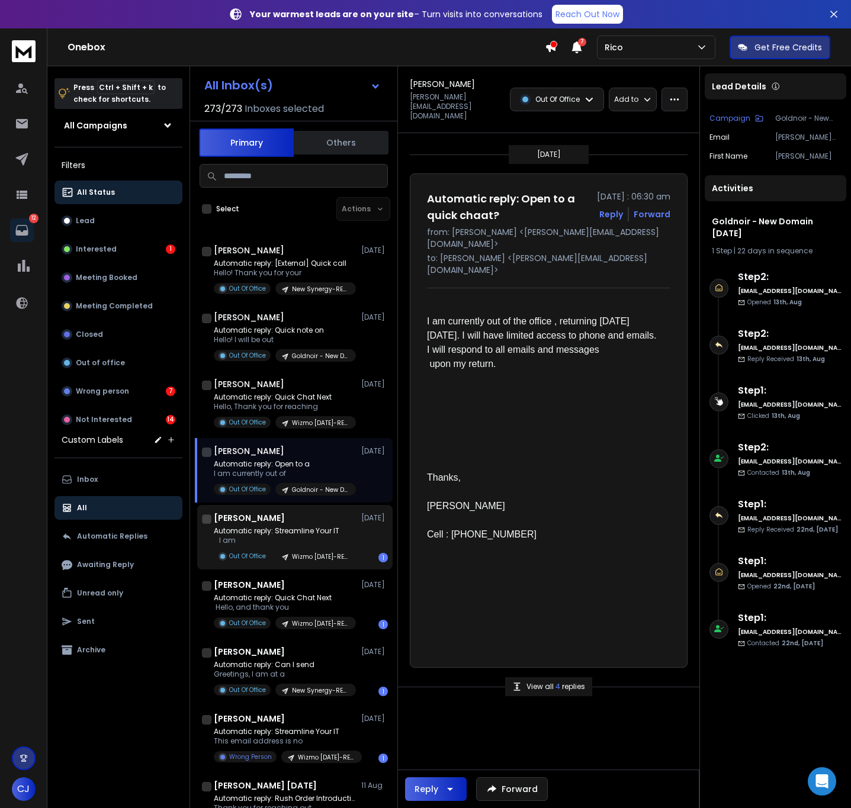
click at [314, 531] on p "Automatic reply: Streamline Your IT" at bounding box center [285, 530] width 142 height 9
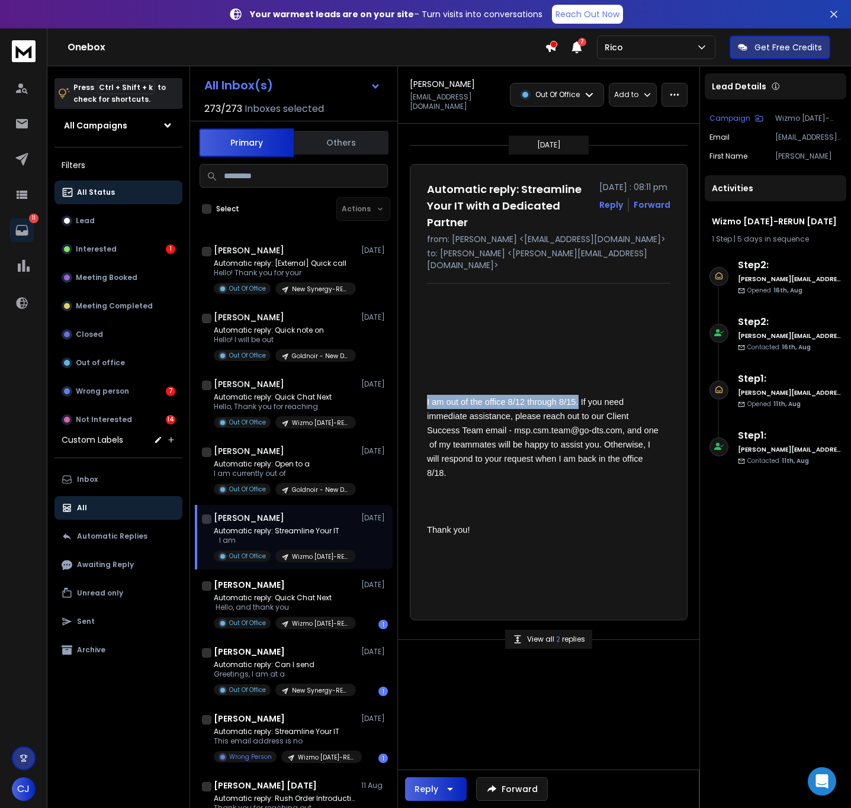
drag, startPoint x: 428, startPoint y: 380, endPoint x: 571, endPoint y: 382, distance: 142.7
click at [570, 382] on div "Automatic reply: Streamline Your IT with a Dedicated Partner [DATE] : 08:11 pm …" at bounding box center [549, 392] width 278 height 457
click at [542, 233] on p "from: [PERSON_NAME] <[EMAIL_ADDRESS][DOMAIN_NAME]>" at bounding box center [548, 239] width 243 height 12
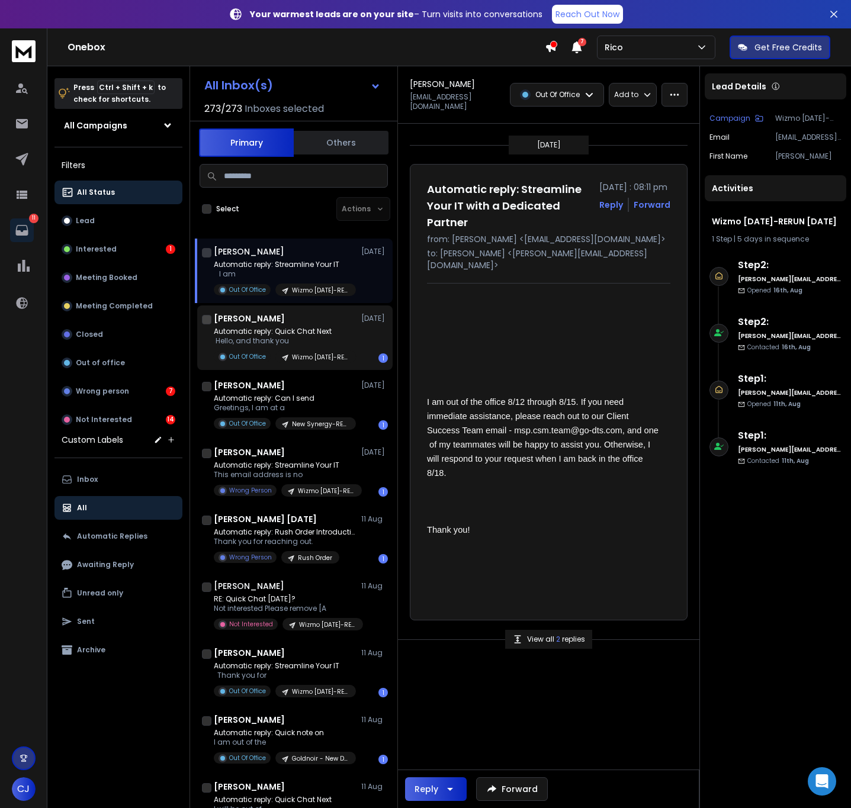
click at [313, 336] on p "Automatic reply: Quick Chat Next" at bounding box center [285, 331] width 142 height 9
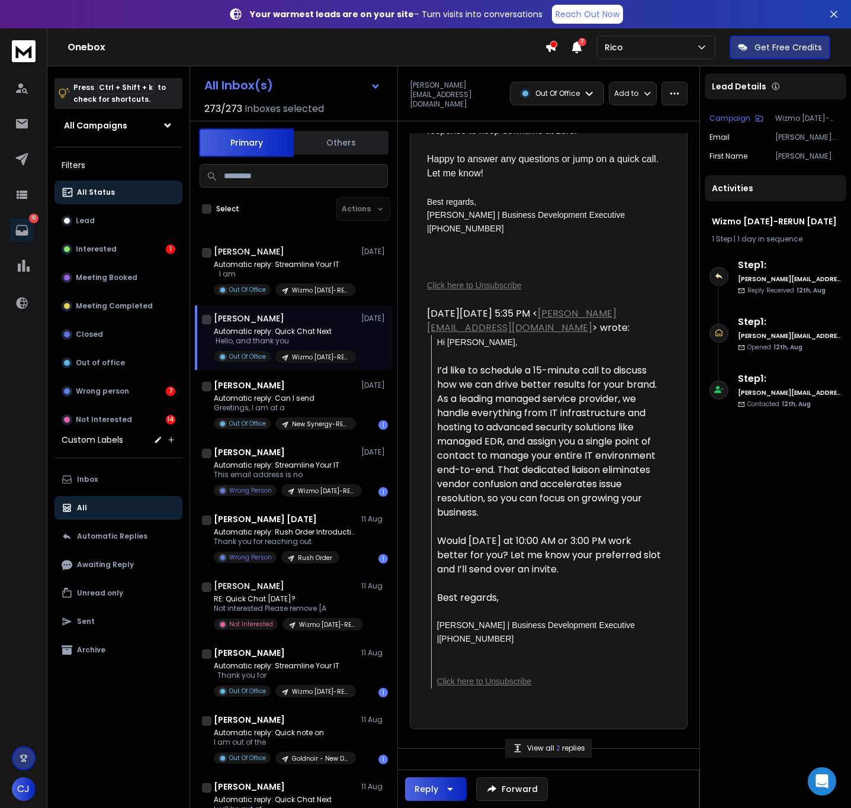
scroll to position [268, 0]
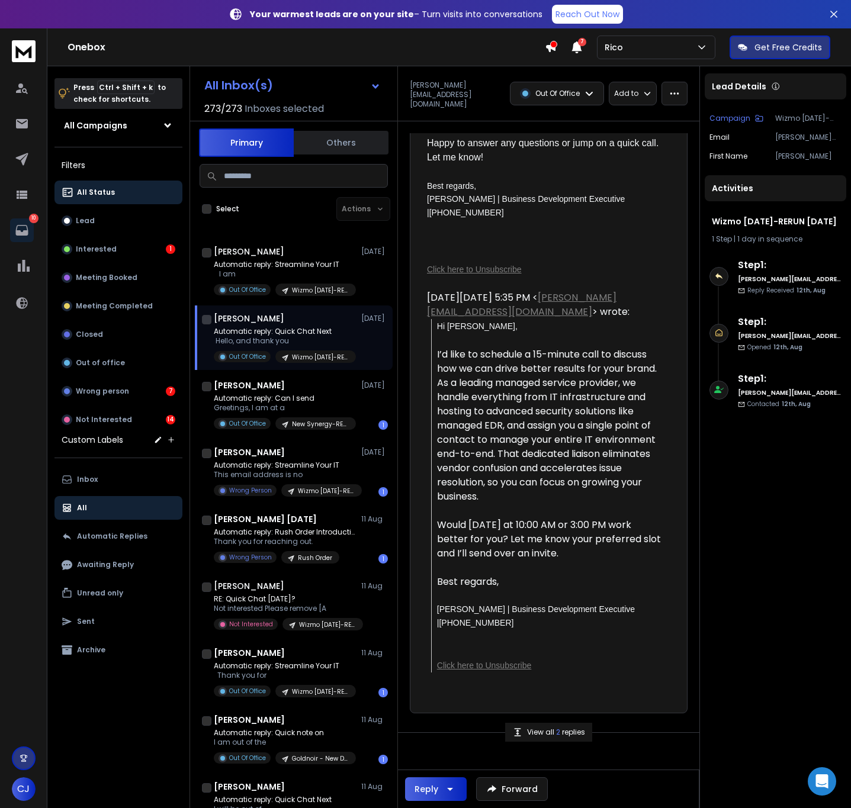
click at [553, 725] on div "View all 2 replies" at bounding box center [548, 732] width 86 height 19
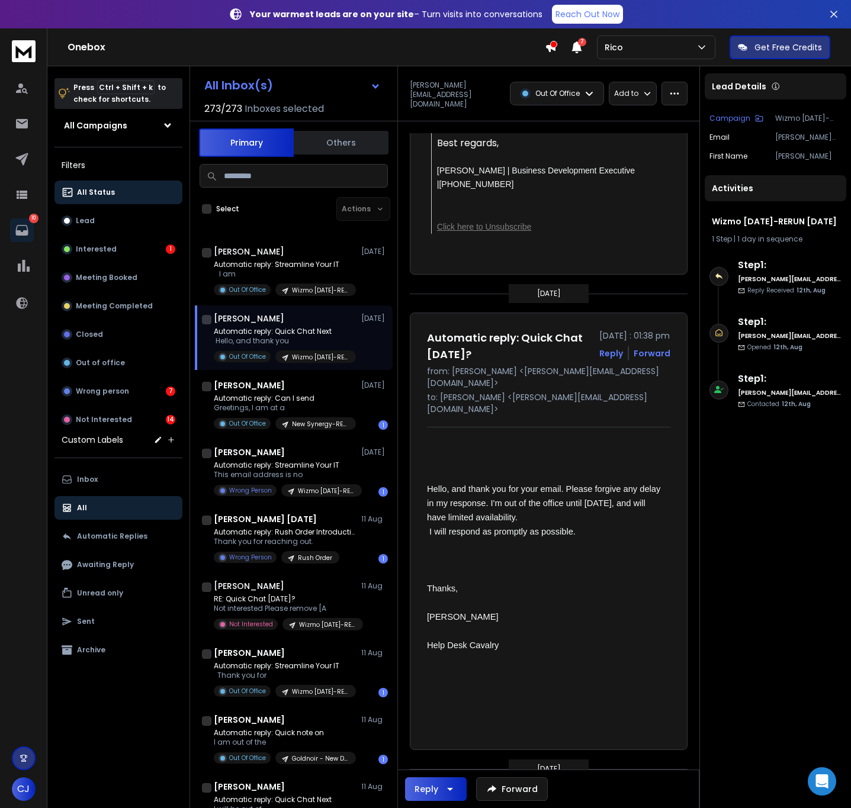
scroll to position [712, 0]
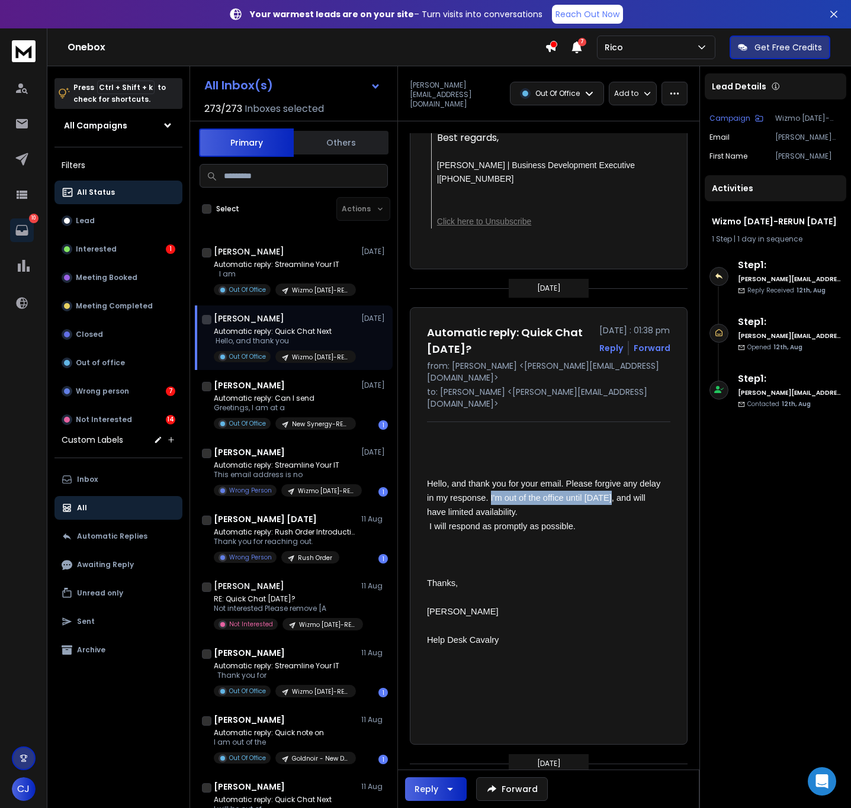
drag, startPoint x: 476, startPoint y: 476, endPoint x: 783, endPoint y: 473, distance: 307.3
click at [586, 479] on span "Hello, and thank you for your email. Please forgive any delay in my response. I…" at bounding box center [545, 505] width 236 height 52
click at [551, 371] on p "from: [PERSON_NAME] <[PERSON_NAME][EMAIL_ADDRESS][DOMAIN_NAME]>" at bounding box center [548, 372] width 243 height 24
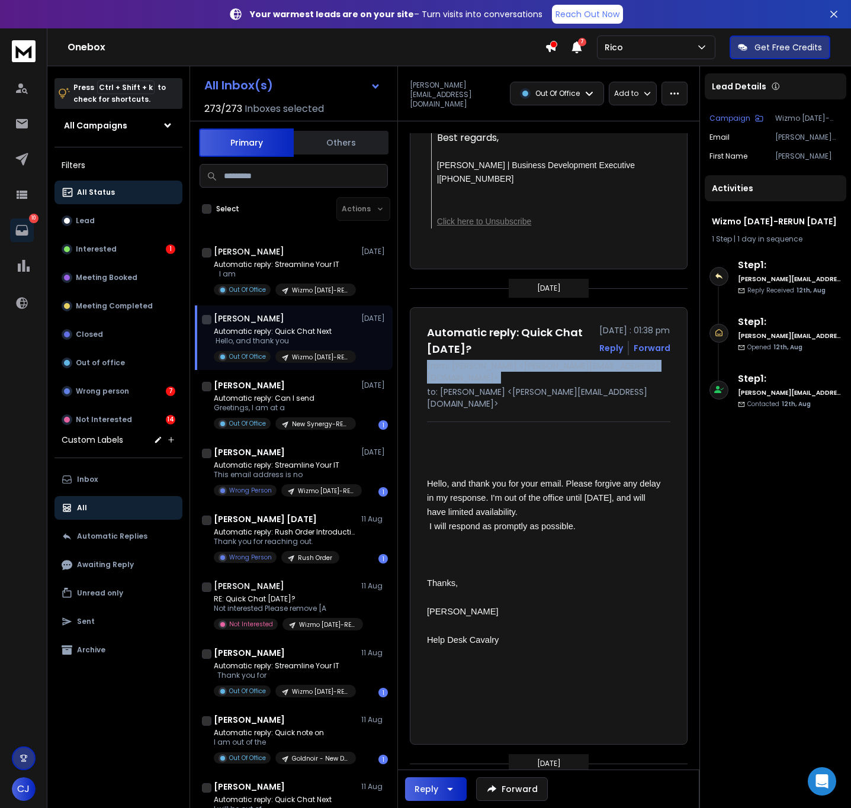
click at [551, 371] on p "from: [PERSON_NAME] <[PERSON_NAME][EMAIL_ADDRESS][DOMAIN_NAME]>" at bounding box center [548, 372] width 243 height 24
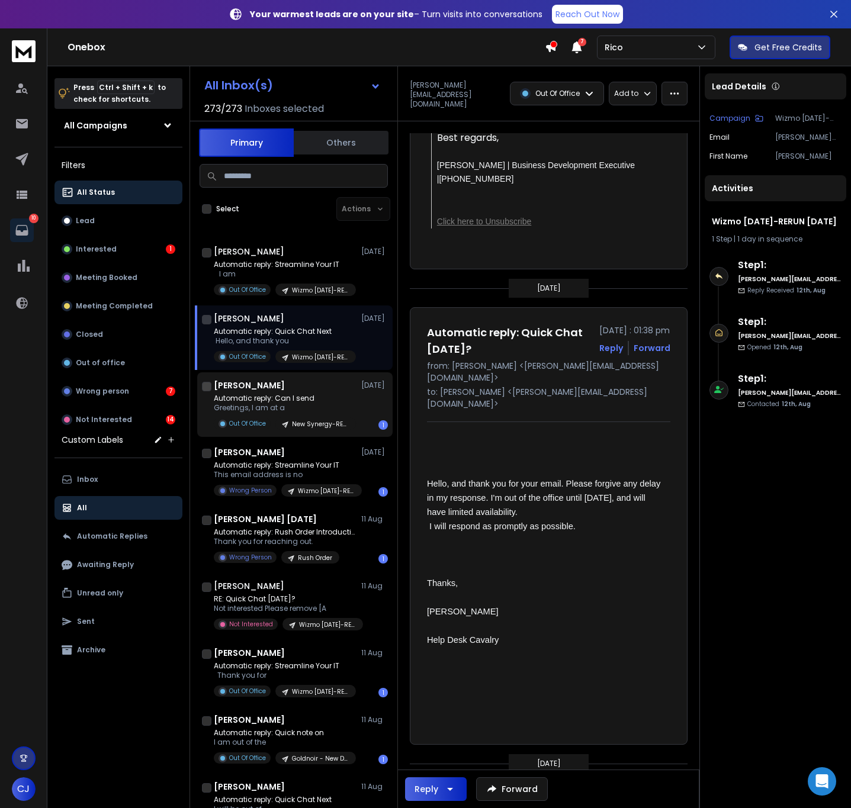
drag, startPoint x: 281, startPoint y: 391, endPoint x: 292, endPoint y: 395, distance: 12.0
click at [281, 391] on div "[PERSON_NAME] [DATE]" at bounding box center [301, 386] width 174 height 12
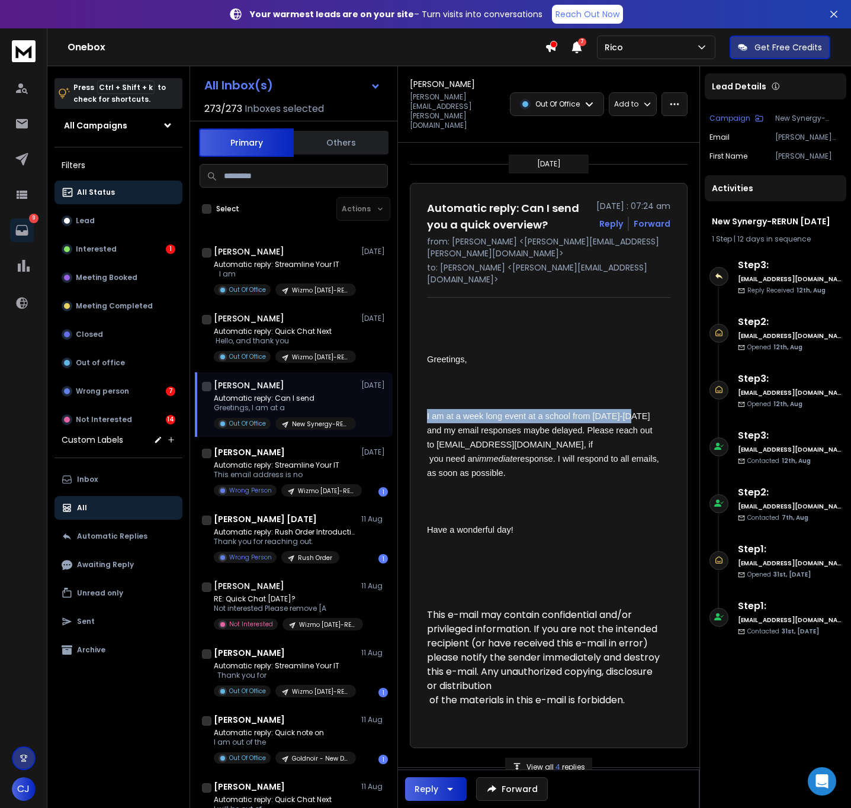
drag, startPoint x: 423, startPoint y: 386, endPoint x: 631, endPoint y: 387, distance: 208.4
click at [631, 388] on div "Automatic reply: Can I send you a quick overview? [DATE] : 07:24 am Reply Forwa…" at bounding box center [549, 466] width 278 height 566
click at [507, 242] on p "from: [PERSON_NAME] <[PERSON_NAME][EMAIL_ADDRESS][PERSON_NAME][DOMAIN_NAME]>" at bounding box center [548, 248] width 243 height 24
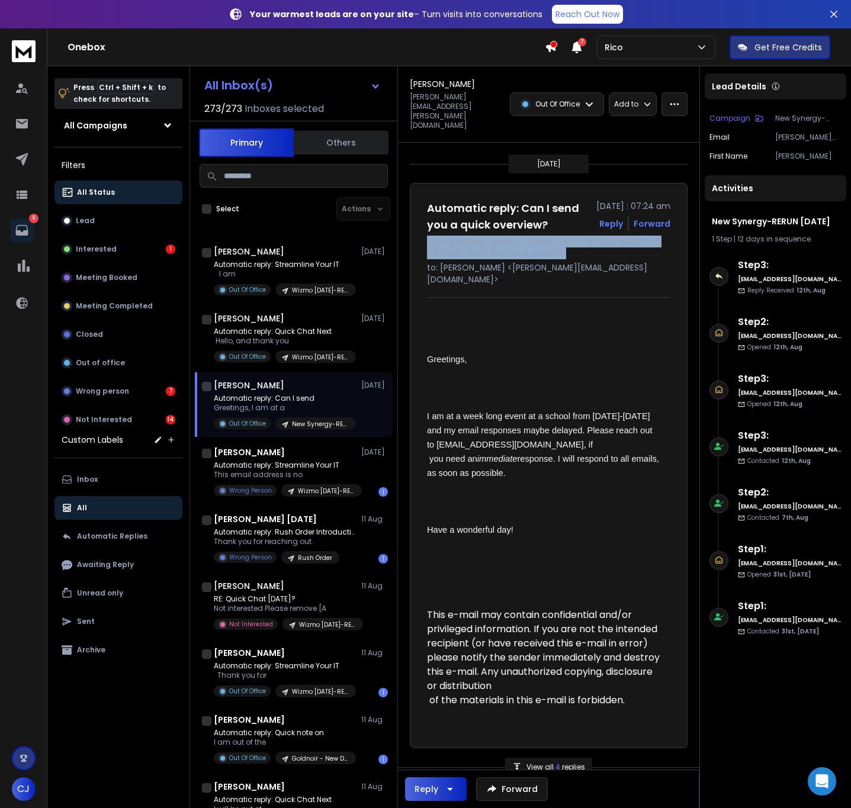
click at [507, 242] on p "from: [PERSON_NAME] <[PERSON_NAME][EMAIL_ADDRESS][PERSON_NAME][DOMAIN_NAME]>" at bounding box center [548, 248] width 243 height 24
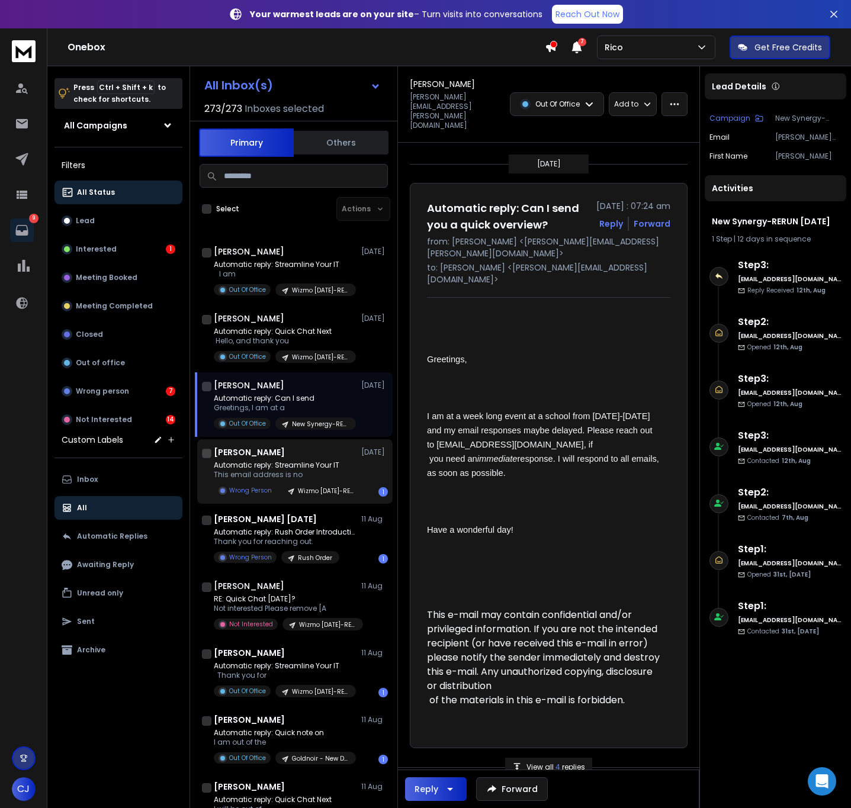
click at [290, 446] on div "[PERSON_NAME] [DATE]" at bounding box center [301, 452] width 174 height 12
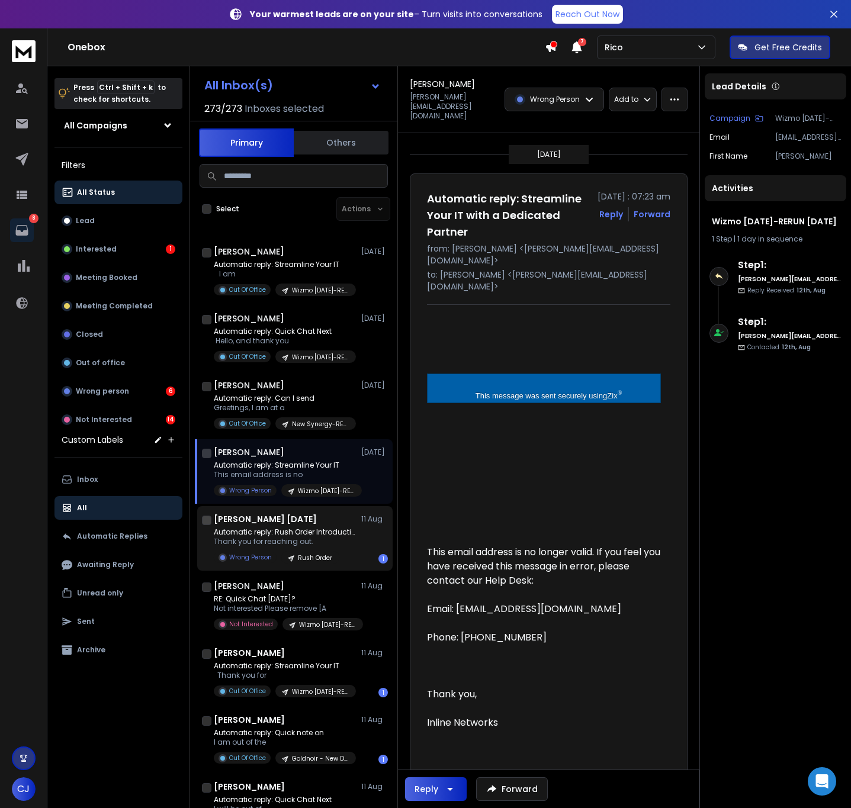
click at [269, 521] on h1 "[PERSON_NAME] [DATE]" at bounding box center [265, 519] width 103 height 12
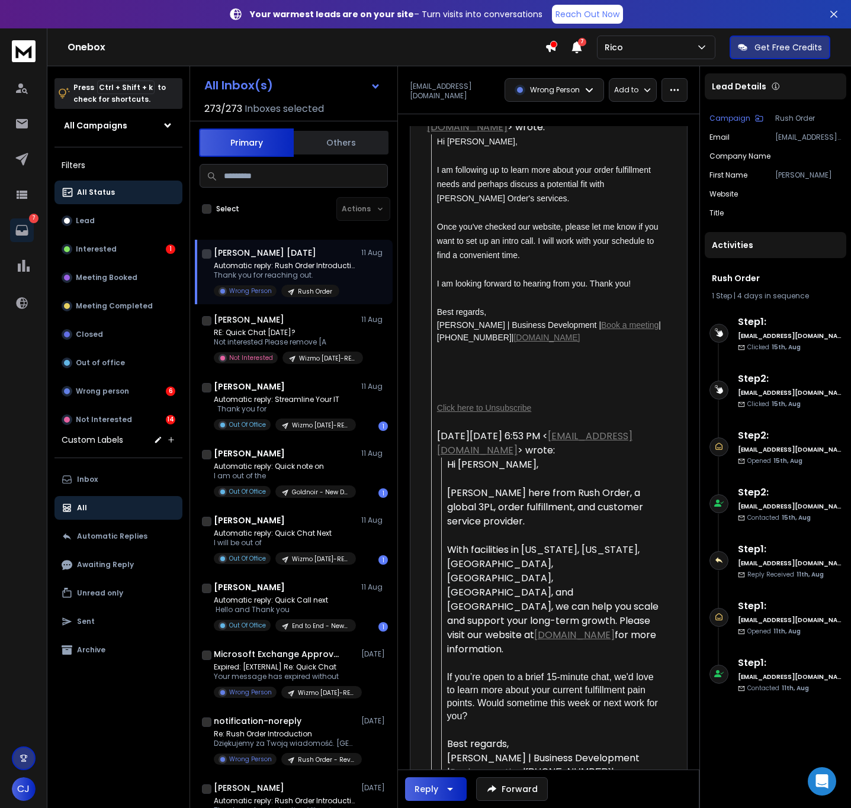
scroll to position [386, 0]
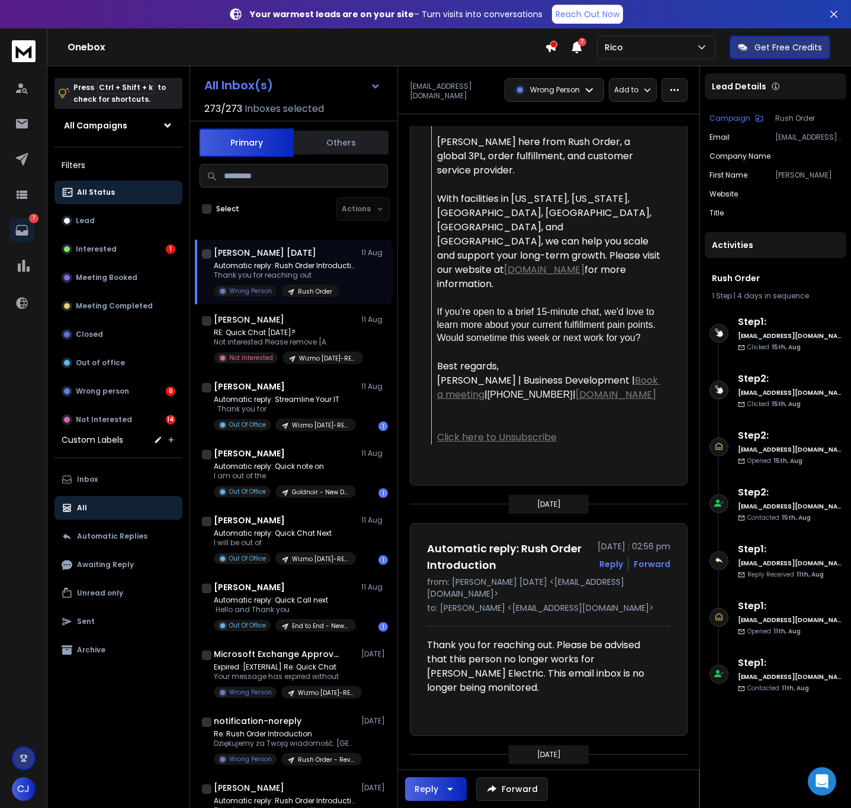
scroll to position [1630, 0]
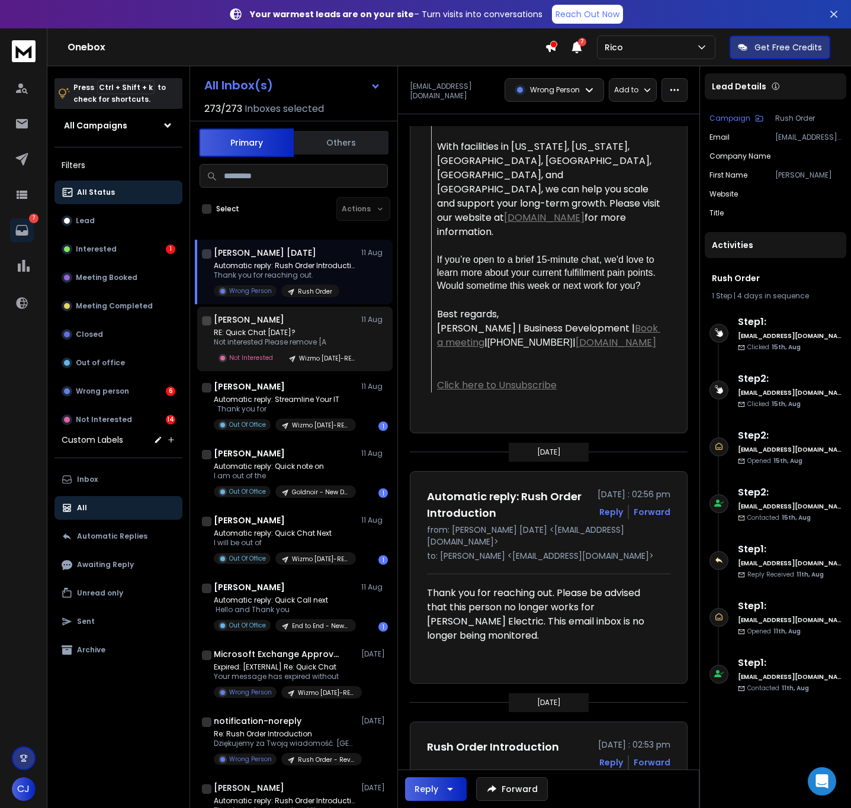
click at [288, 318] on div "[PERSON_NAME] [DATE]" at bounding box center [301, 320] width 174 height 12
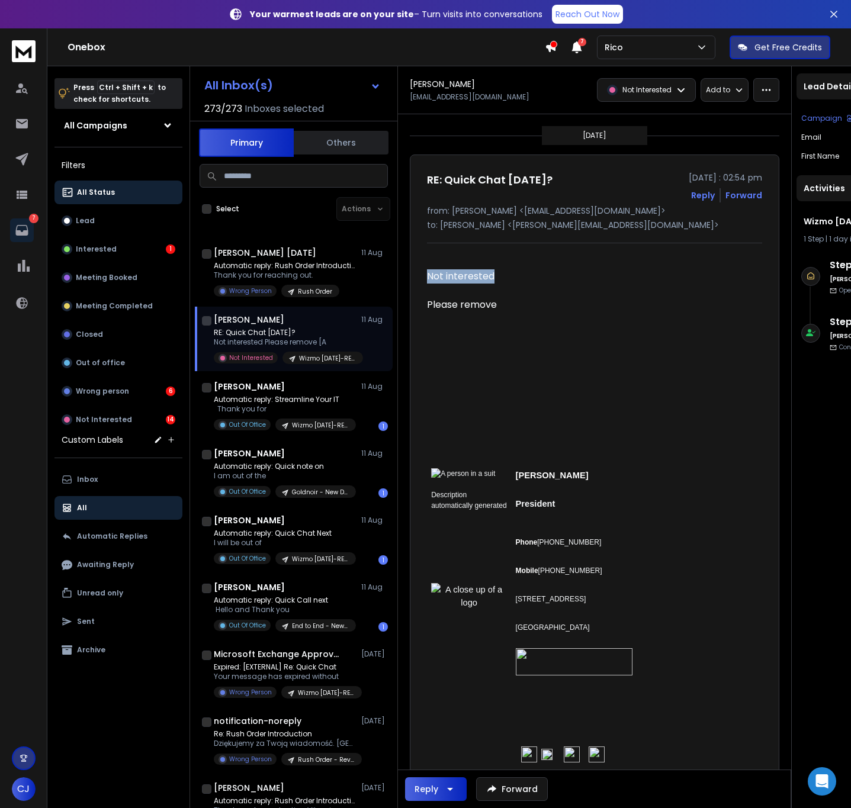
drag, startPoint x: 515, startPoint y: 274, endPoint x: 425, endPoint y: 277, distance: 90.1
drag, startPoint x: 510, startPoint y: 298, endPoint x: 418, endPoint y: 281, distance: 93.4
click at [547, 211] on p "from: [PERSON_NAME] <[EMAIL_ADDRESS][DOMAIN_NAME]>" at bounding box center [594, 211] width 335 height 12
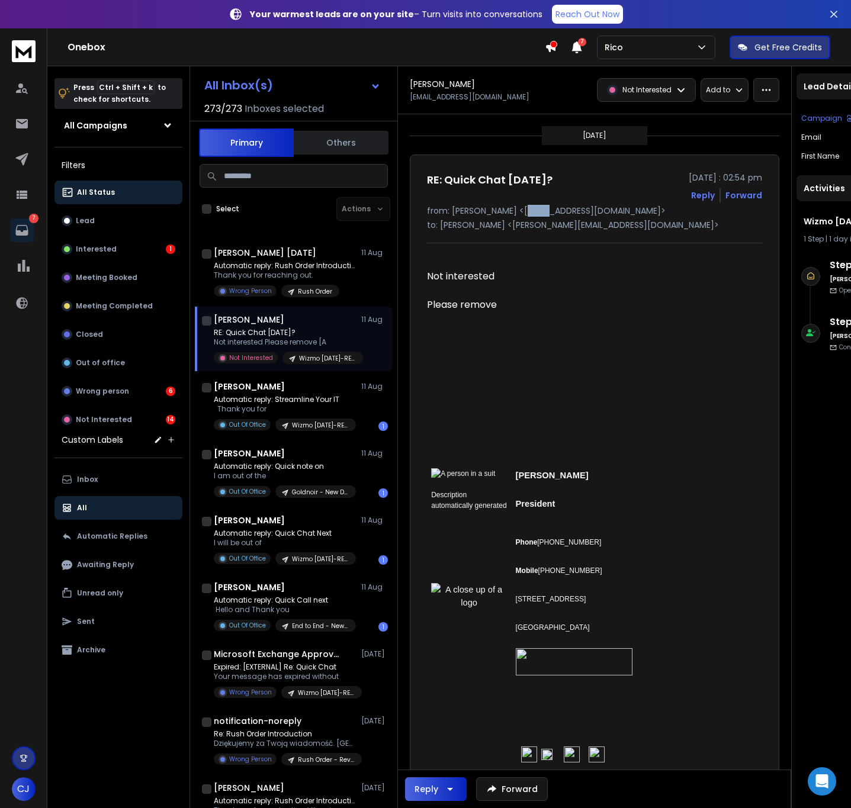
click at [547, 211] on p "from: [PERSON_NAME] <[EMAIL_ADDRESS][DOMAIN_NAME]>" at bounding box center [594, 211] width 335 height 12
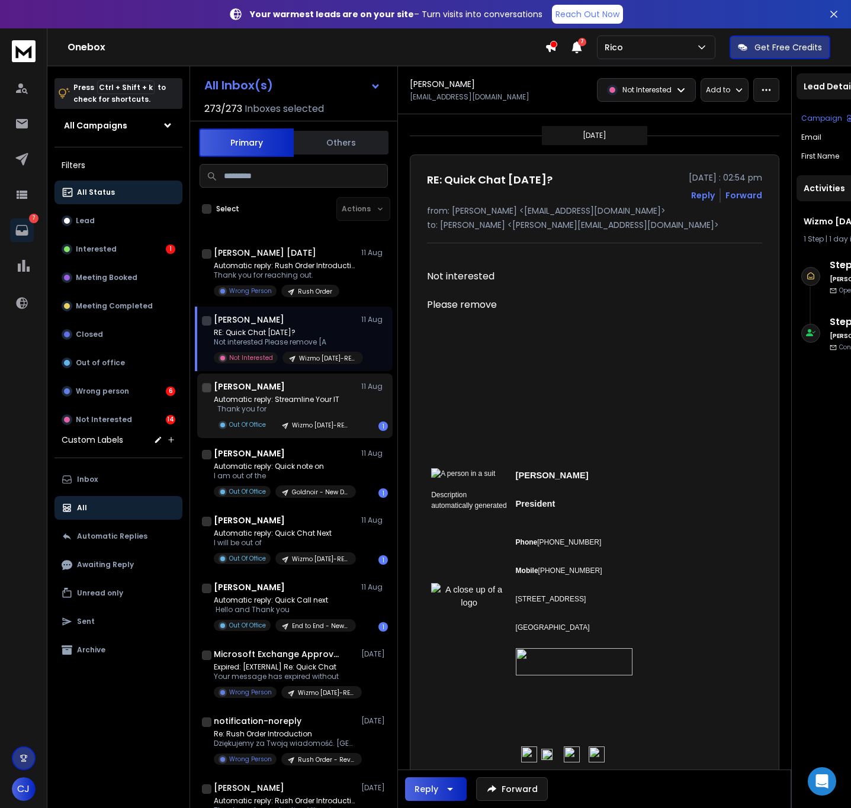
drag, startPoint x: 279, startPoint y: 400, endPoint x: 294, endPoint y: 409, distance: 17.3
click at [279, 401] on p "Automatic reply: Streamline Your IT" at bounding box center [285, 399] width 142 height 9
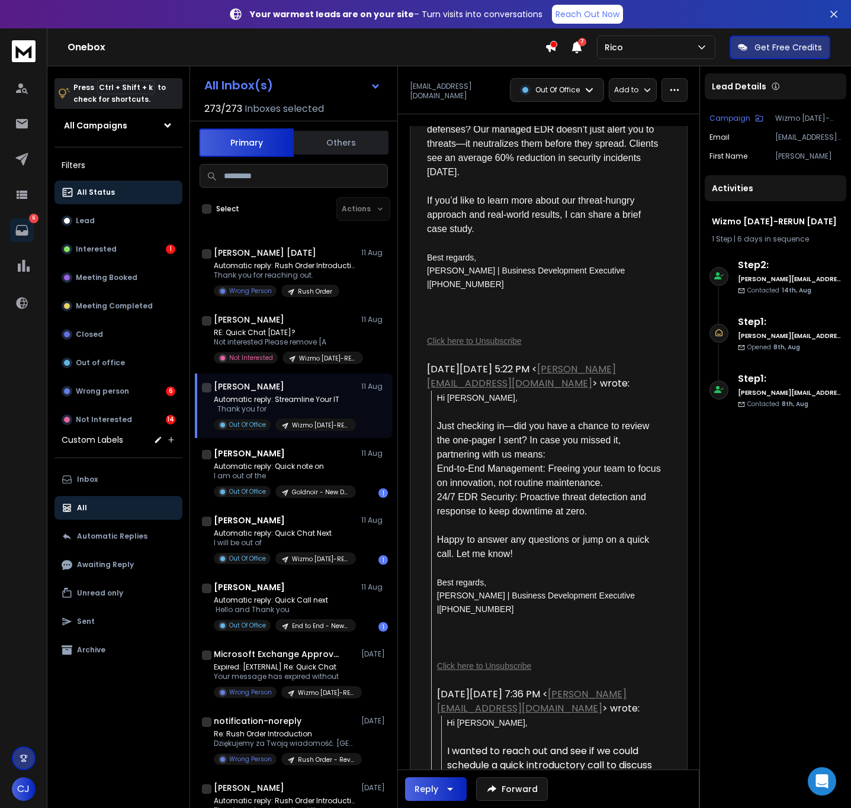
scroll to position [613, 0]
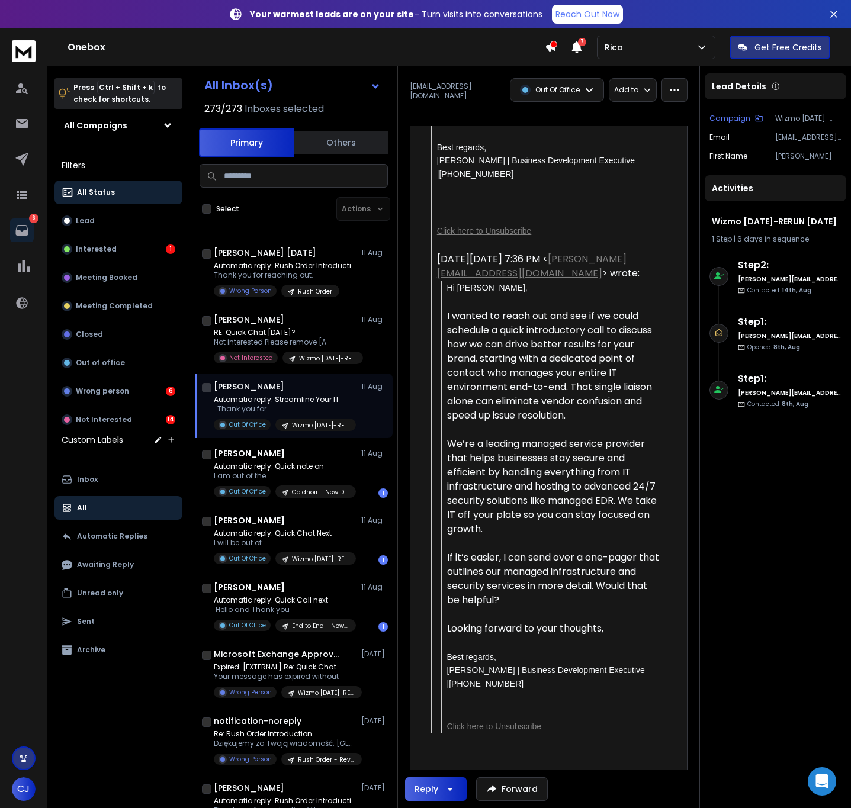
click at [580, 789] on p "View all 3 replies" at bounding box center [556, 793] width 58 height 9
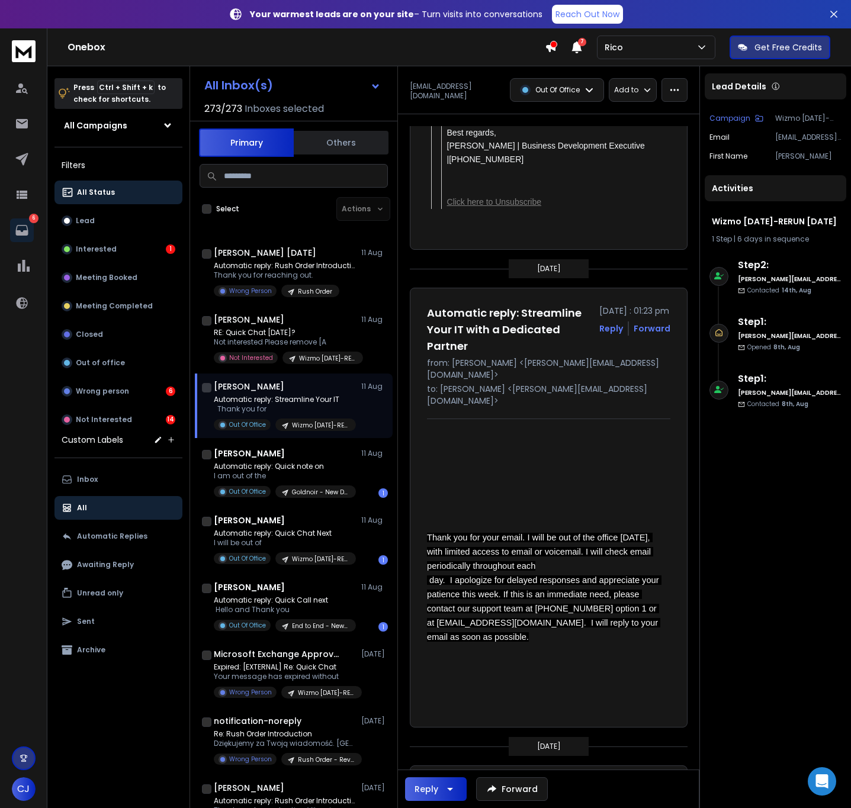
scroll to position [1146, 0]
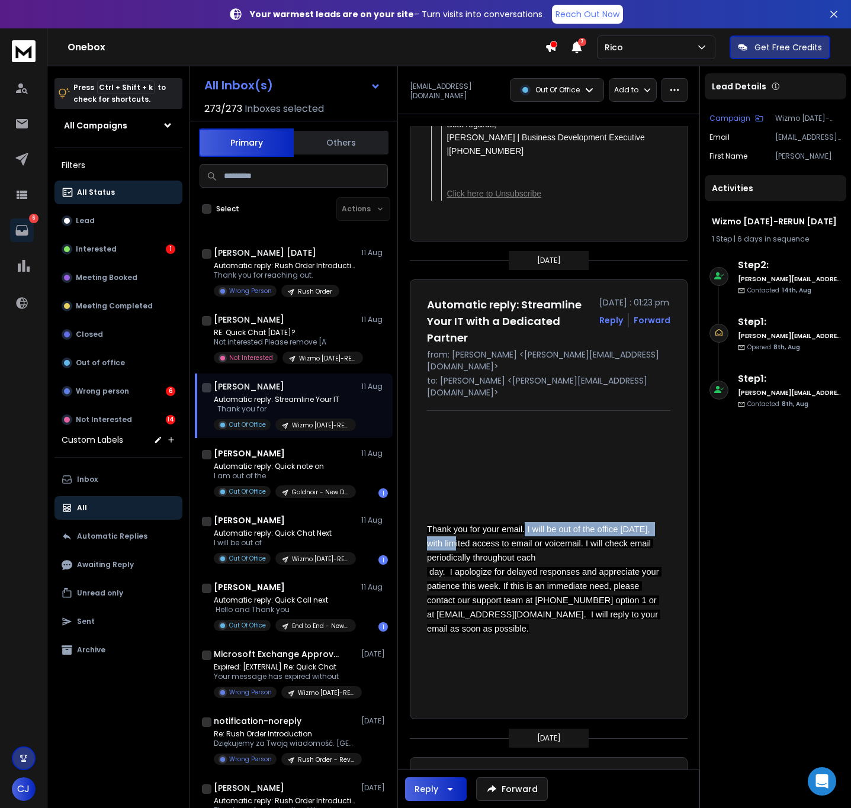
drag, startPoint x: 518, startPoint y: 446, endPoint x: 672, endPoint y: 443, distance: 154.6
click at [661, 525] on span "Thank you for your email. I will be out of the office [DATE], with limited acce…" at bounding box center [544, 579] width 234 height 109
click at [568, 349] on p "from: [PERSON_NAME] <[PERSON_NAME][EMAIL_ADDRESS][DOMAIN_NAME]>" at bounding box center [548, 361] width 243 height 24
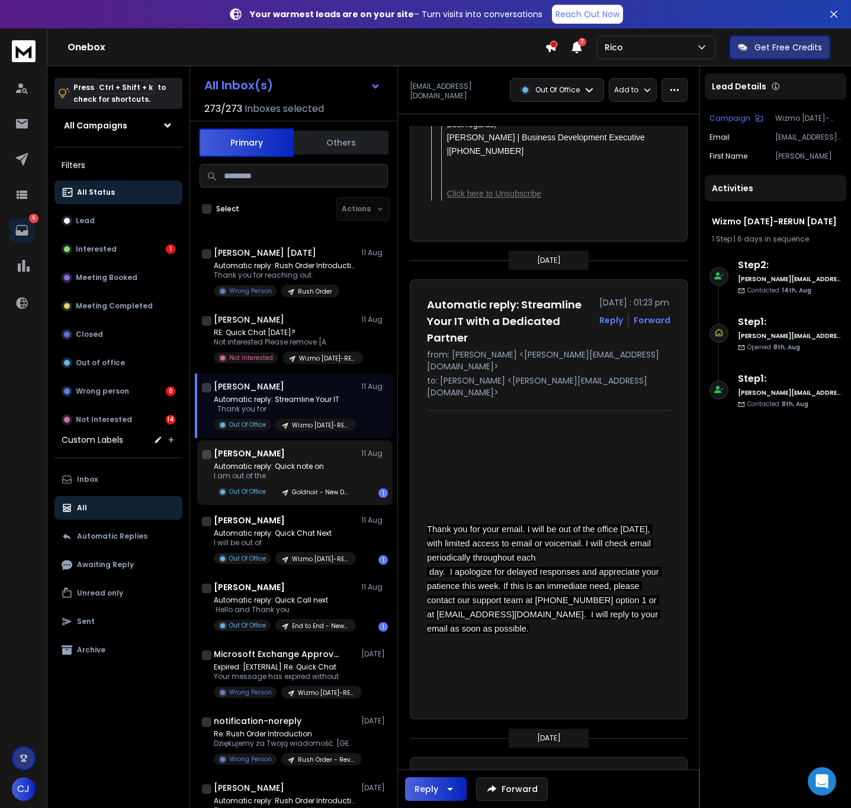
click at [340, 477] on p "I am out of the" at bounding box center [285, 475] width 142 height 9
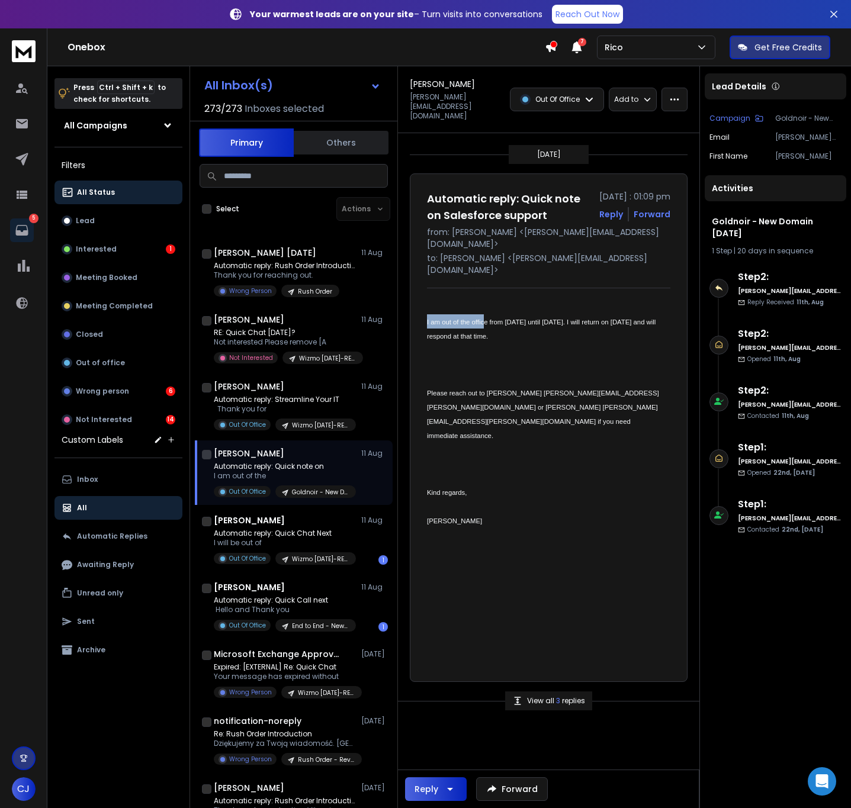
drag, startPoint x: 421, startPoint y: 295, endPoint x: 487, endPoint y: 297, distance: 65.8
click at [487, 297] on div "Automatic reply: Quick note on Salesforce support [DATE] : 01:09 pm Reply Forwa…" at bounding box center [549, 428] width 278 height 509
click at [567, 226] on p "from: [PERSON_NAME] <[PERSON_NAME][EMAIL_ADDRESS][DOMAIN_NAME]>" at bounding box center [548, 238] width 243 height 24
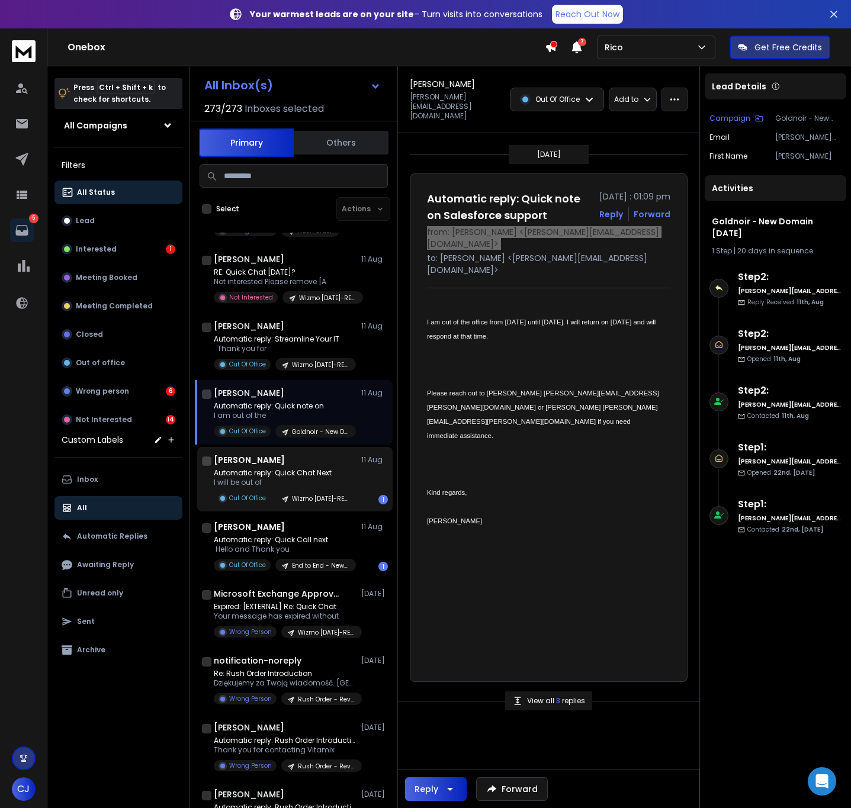
scroll to position [1155, 0]
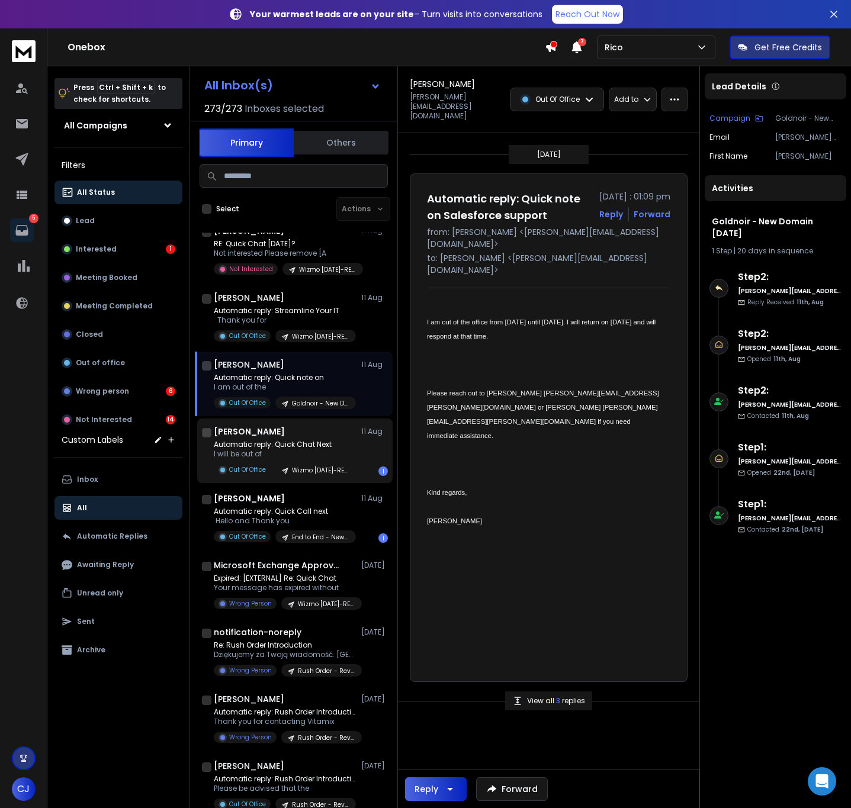
click at [306, 441] on p "Automatic reply: Quick Chat Next" at bounding box center [285, 444] width 142 height 9
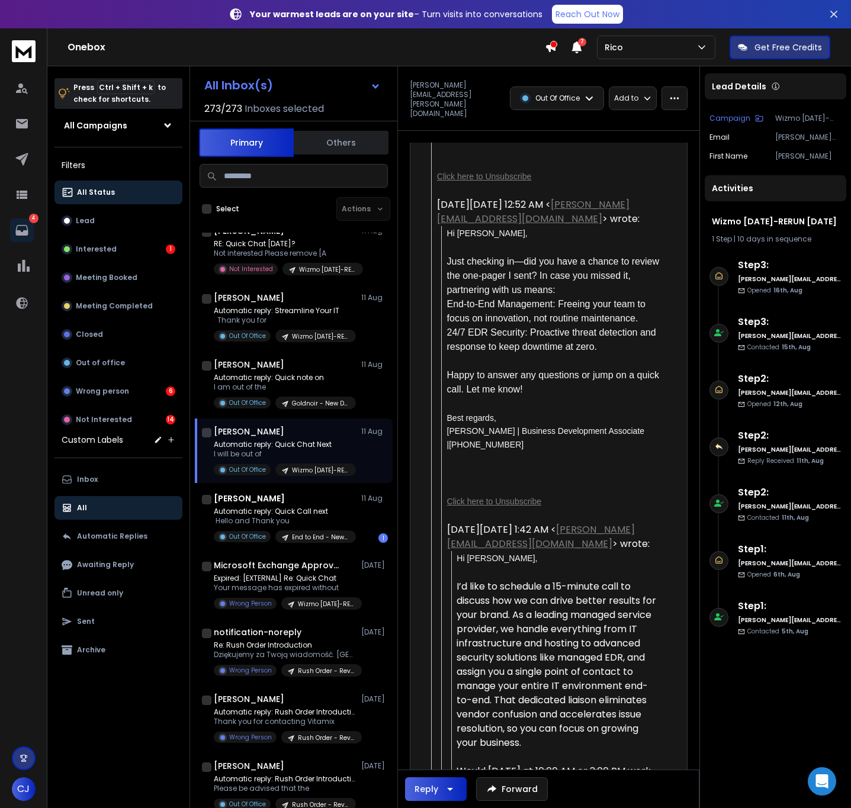
scroll to position [782, 0]
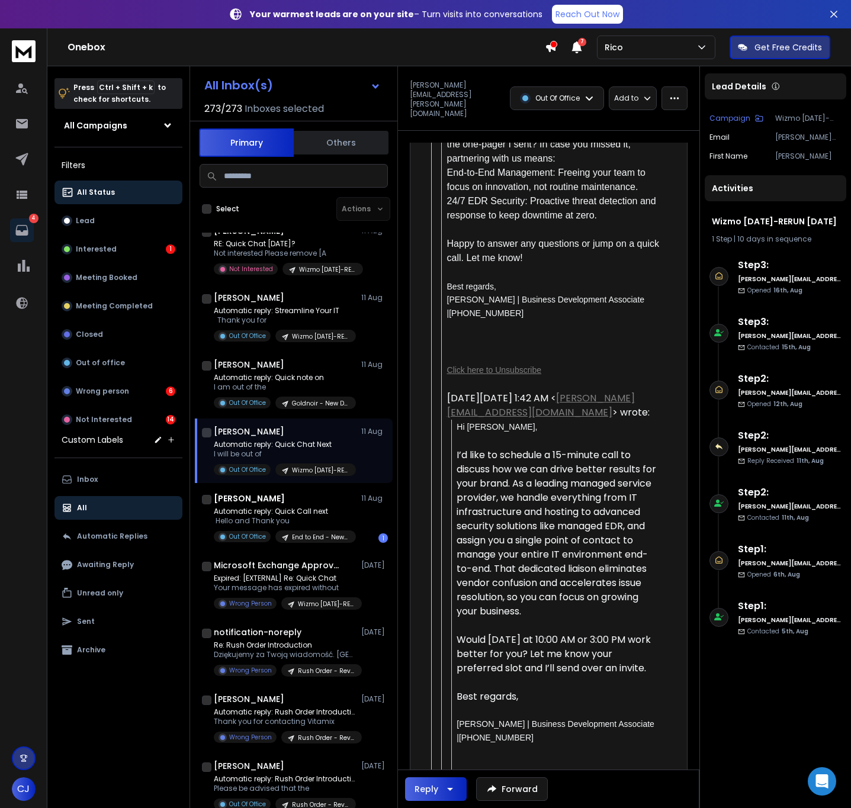
drag, startPoint x: 584, startPoint y: 734, endPoint x: 587, endPoint y: 702, distance: 32.1
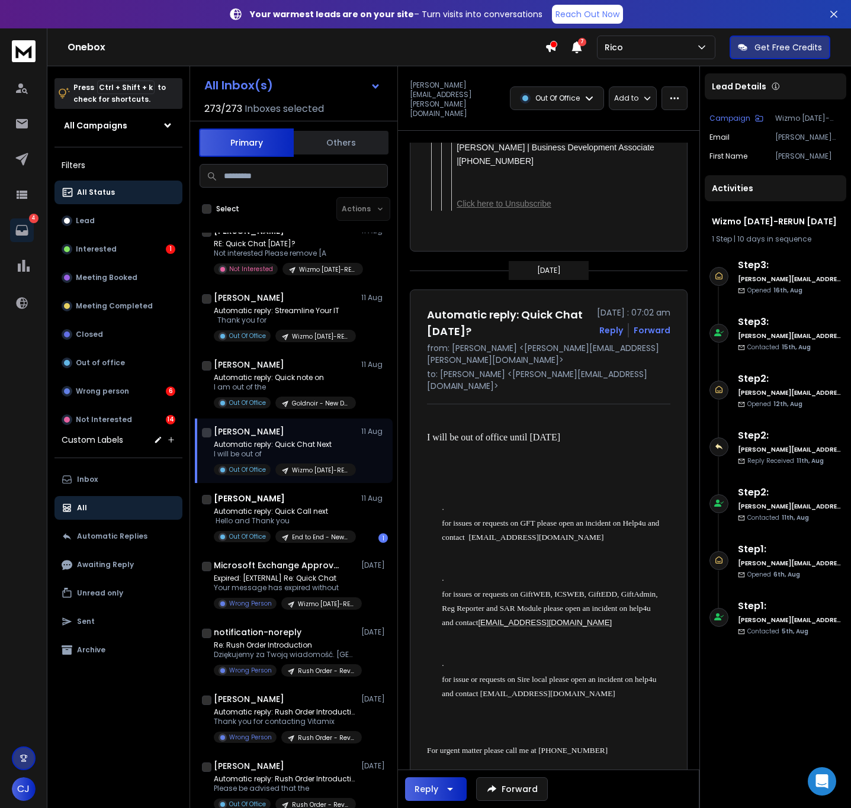
scroll to position [1404, 0]
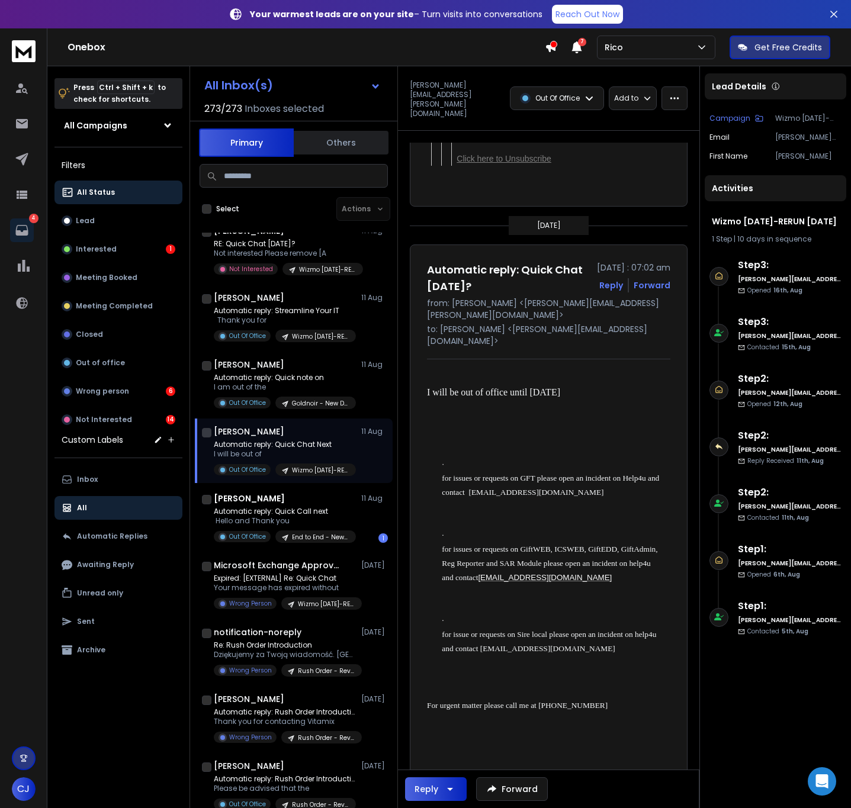
drag, startPoint x: 577, startPoint y: 250, endPoint x: 418, endPoint y: 251, distance: 159.3
click at [553, 297] on p "from: [PERSON_NAME] <[PERSON_NAME][EMAIL_ADDRESS][PERSON_NAME][DOMAIN_NAME]>" at bounding box center [548, 309] width 243 height 24
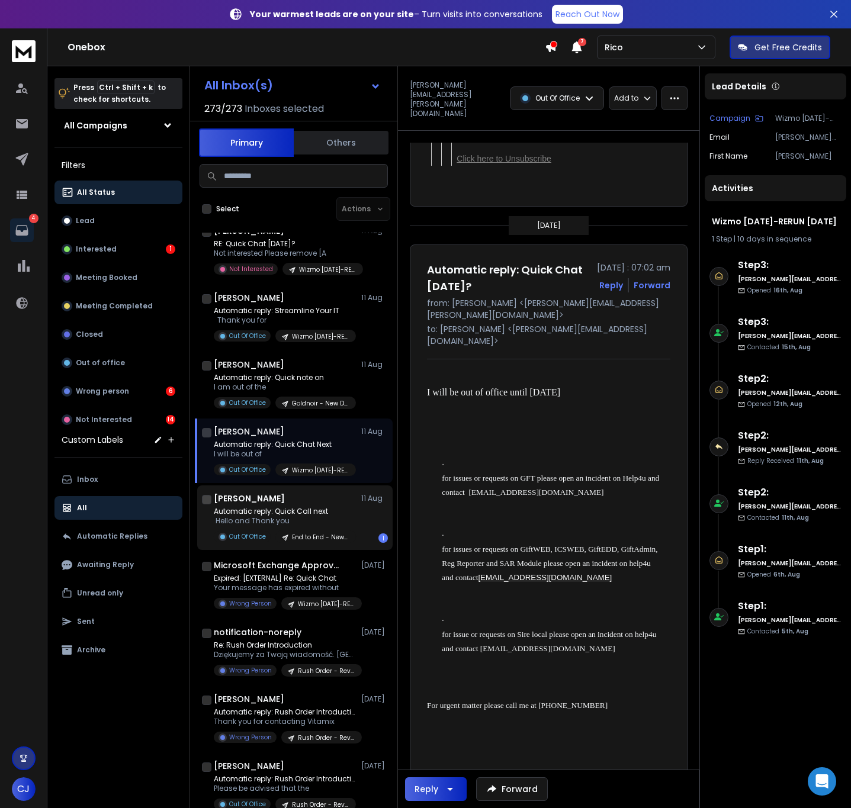
drag, startPoint x: 247, startPoint y: 499, endPoint x: 295, endPoint y: 499, distance: 48.6
click at [250, 499] on h1 "[PERSON_NAME]" at bounding box center [249, 499] width 71 height 12
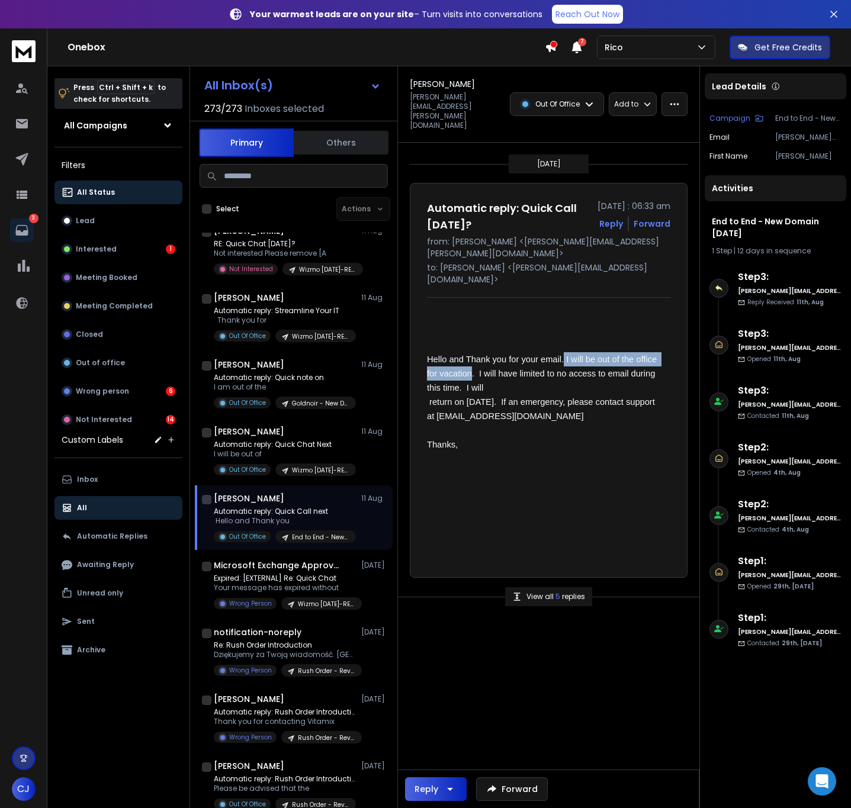
drag, startPoint x: 553, startPoint y: 307, endPoint x: 457, endPoint y: 324, distance: 97.9
click at [457, 355] on span "Hello and Thank you for your email. I will be out of the office for vacation. I…" at bounding box center [543, 388] width 232 height 66
click at [567, 236] on p "from: [PERSON_NAME] <[PERSON_NAME][EMAIL_ADDRESS][PERSON_NAME][DOMAIN_NAME]>" at bounding box center [548, 248] width 243 height 24
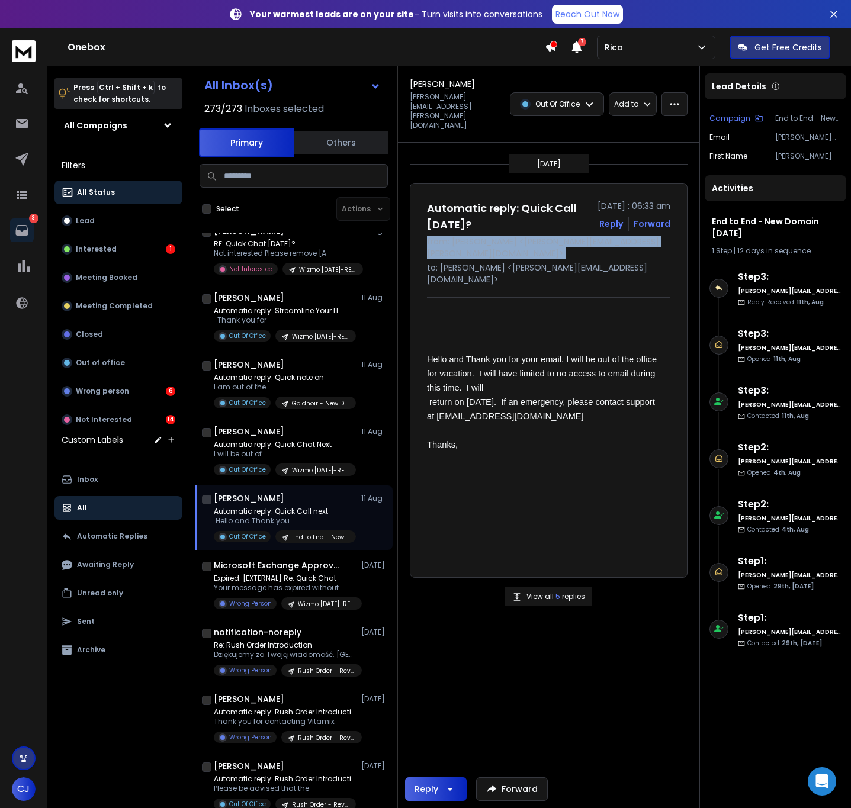
click at [567, 236] on p "from: [PERSON_NAME] <[PERSON_NAME][EMAIL_ADDRESS][PERSON_NAME][DOMAIN_NAME]>" at bounding box center [548, 248] width 243 height 24
